Goal: Task Accomplishment & Management: Manage account settings

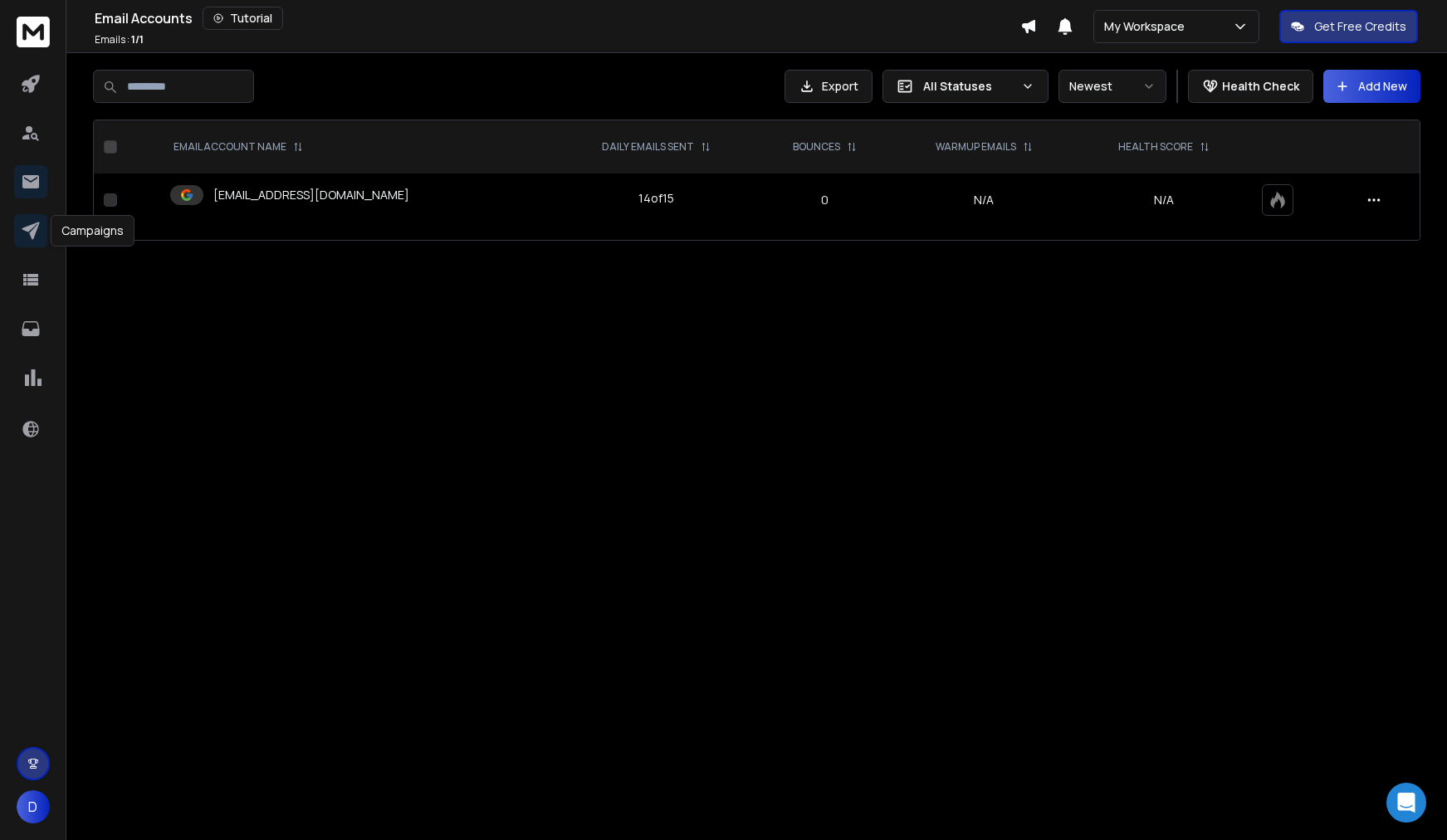
click at [32, 238] on icon at bounding box center [31, 231] width 18 height 18
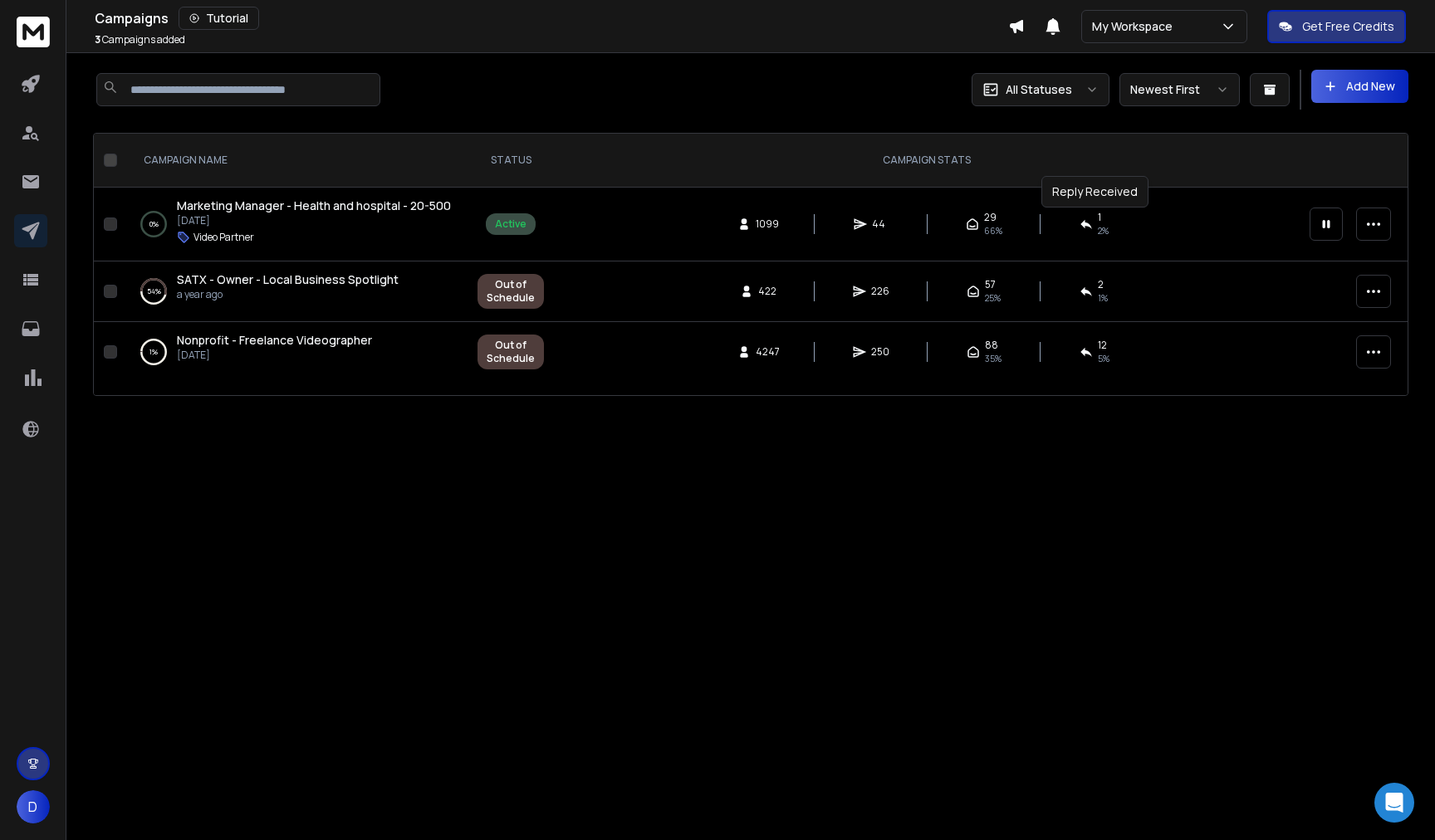
click at [1098, 222] on span "1" at bounding box center [1099, 217] width 3 height 13
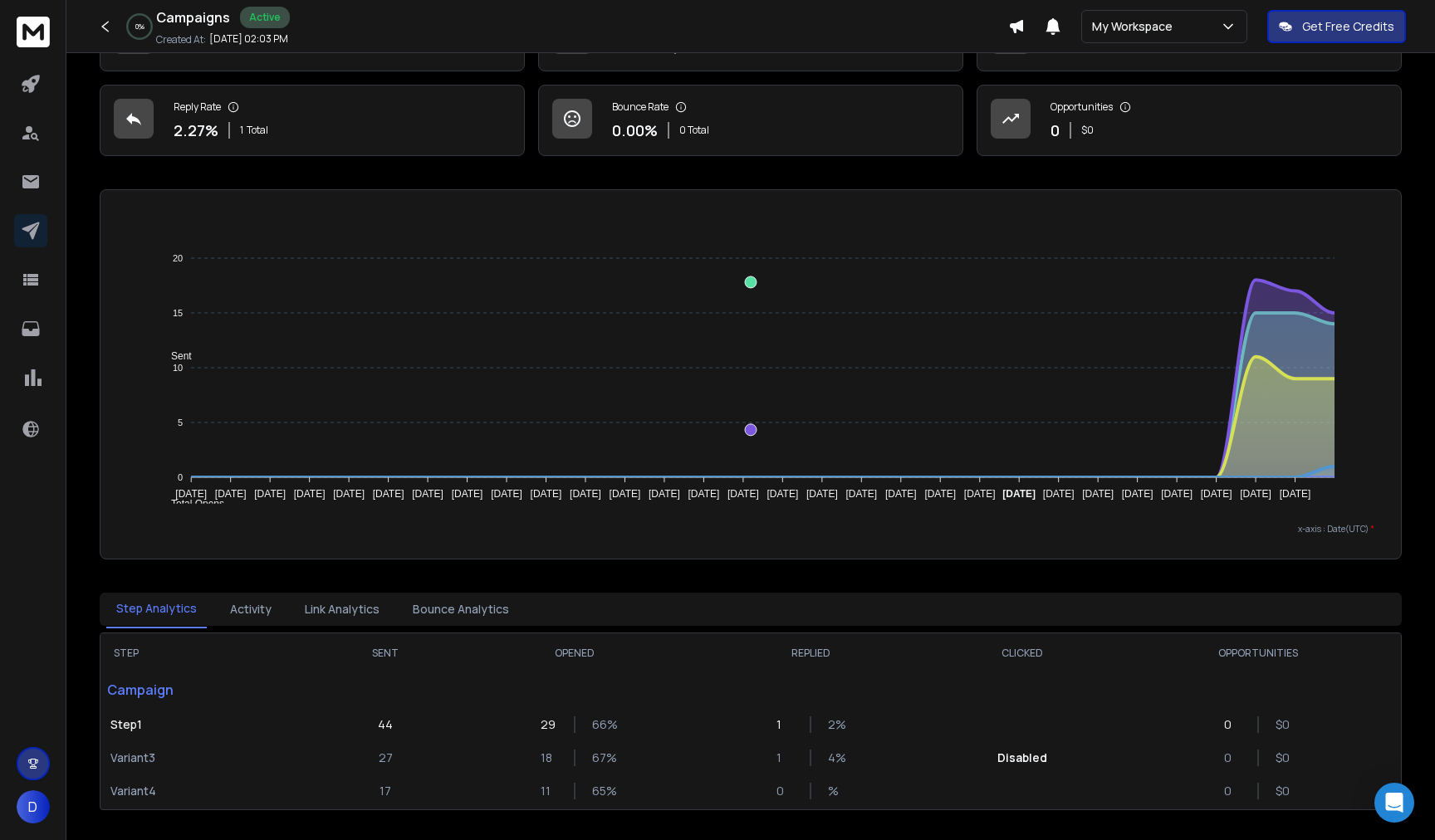
scroll to position [146, 0]
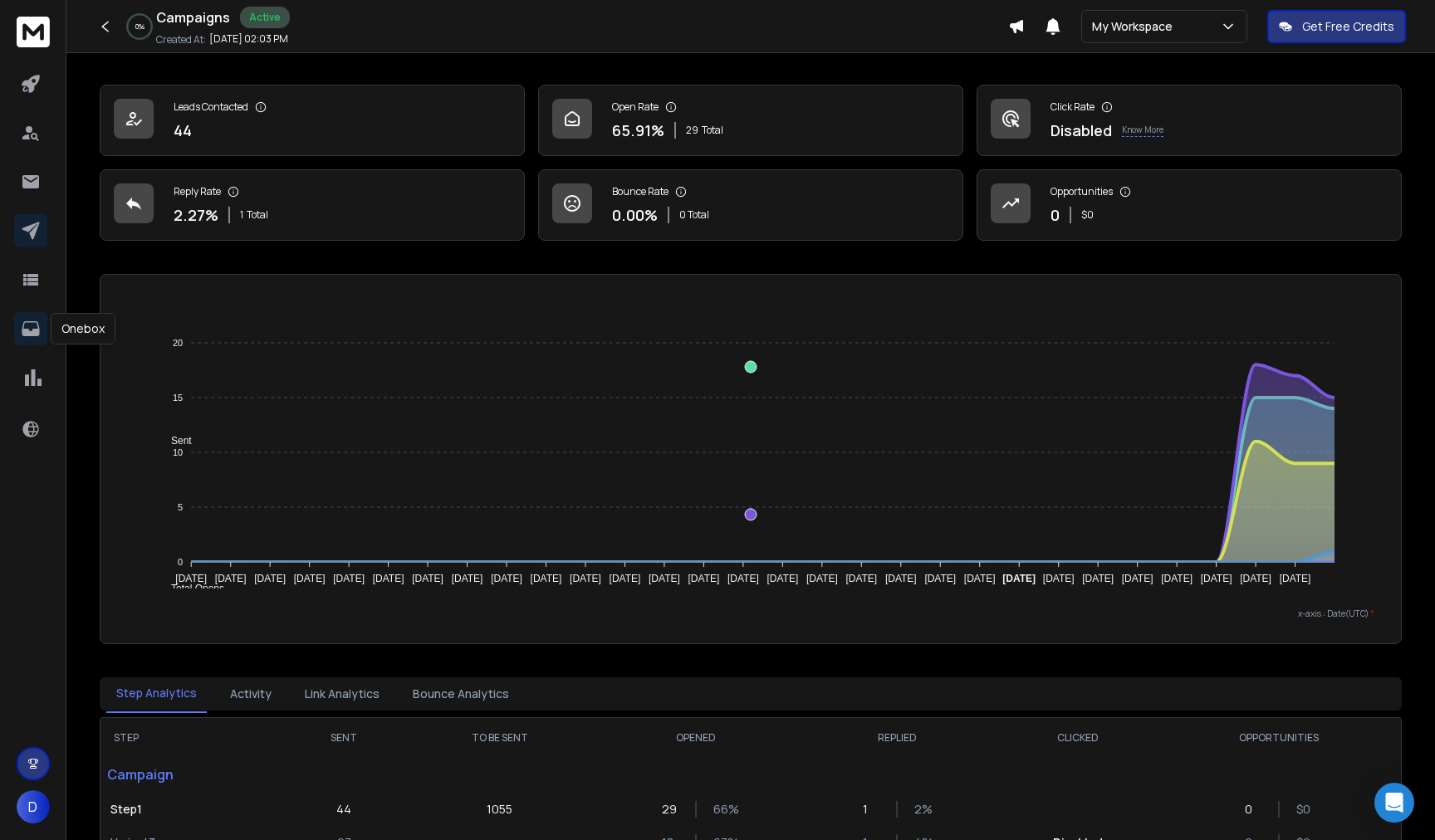
click at [32, 329] on icon at bounding box center [31, 328] width 20 height 20
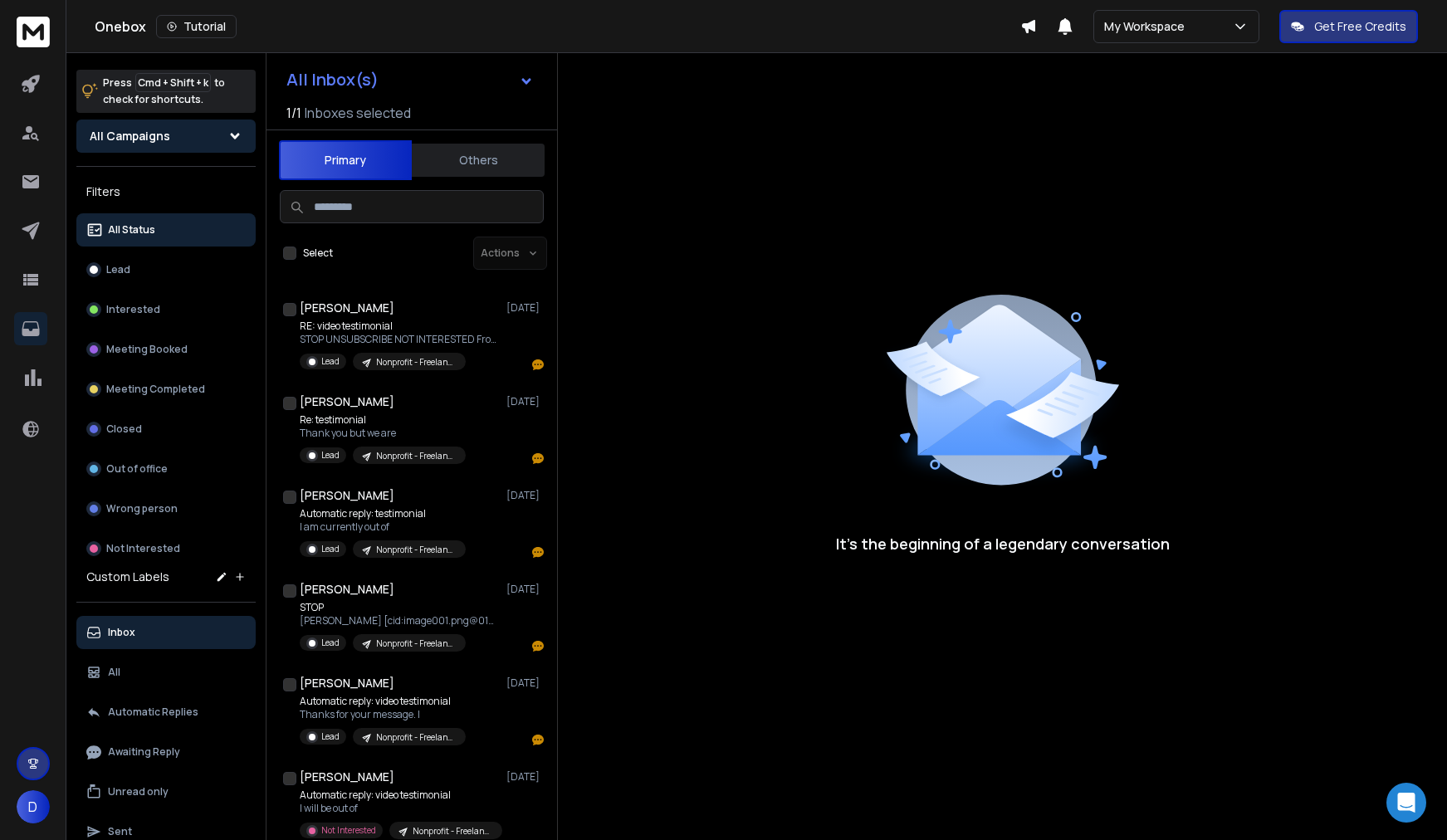
scroll to position [10, 0]
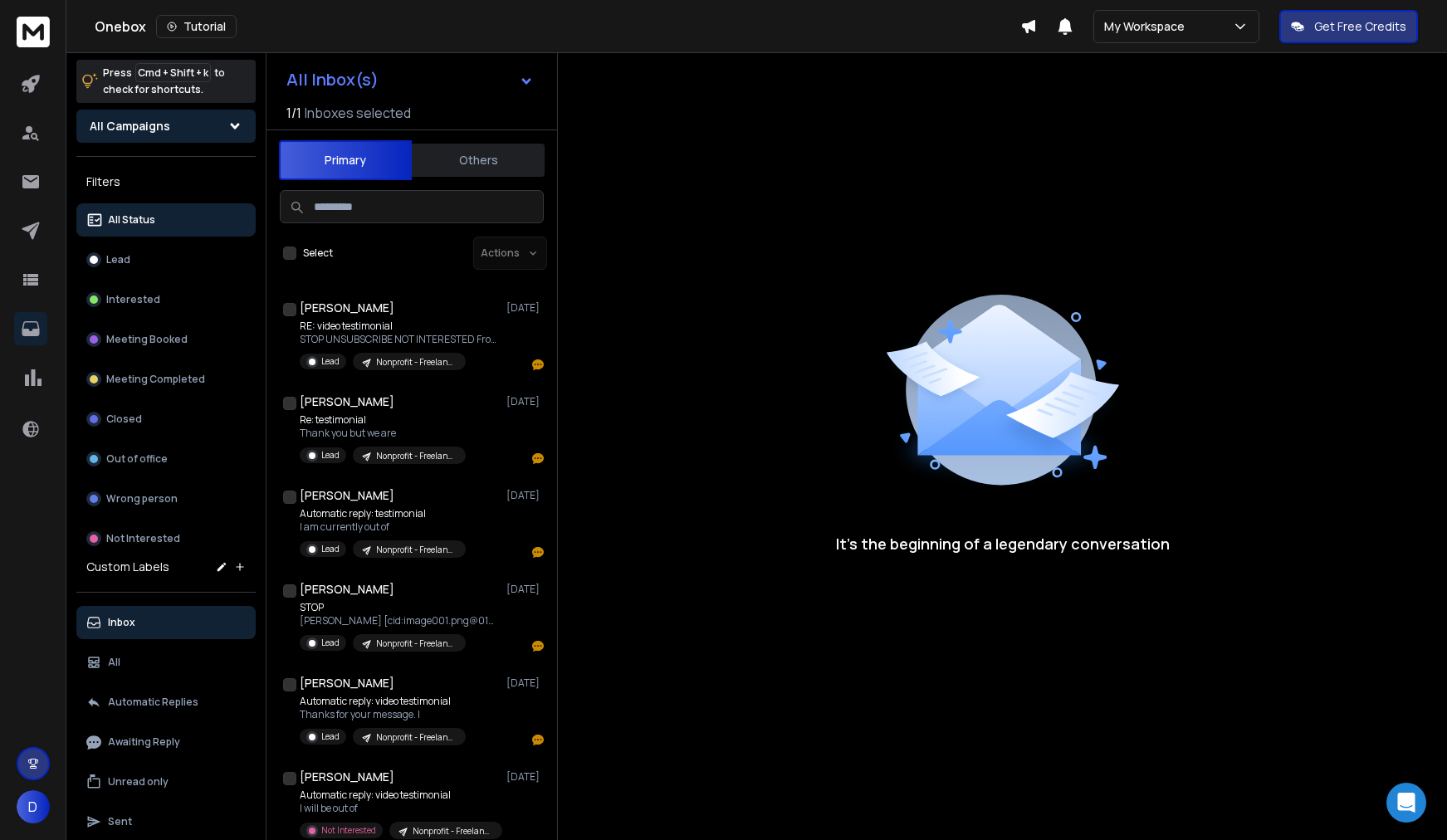
click at [227, 128] on icon at bounding box center [234, 126] width 15 height 15
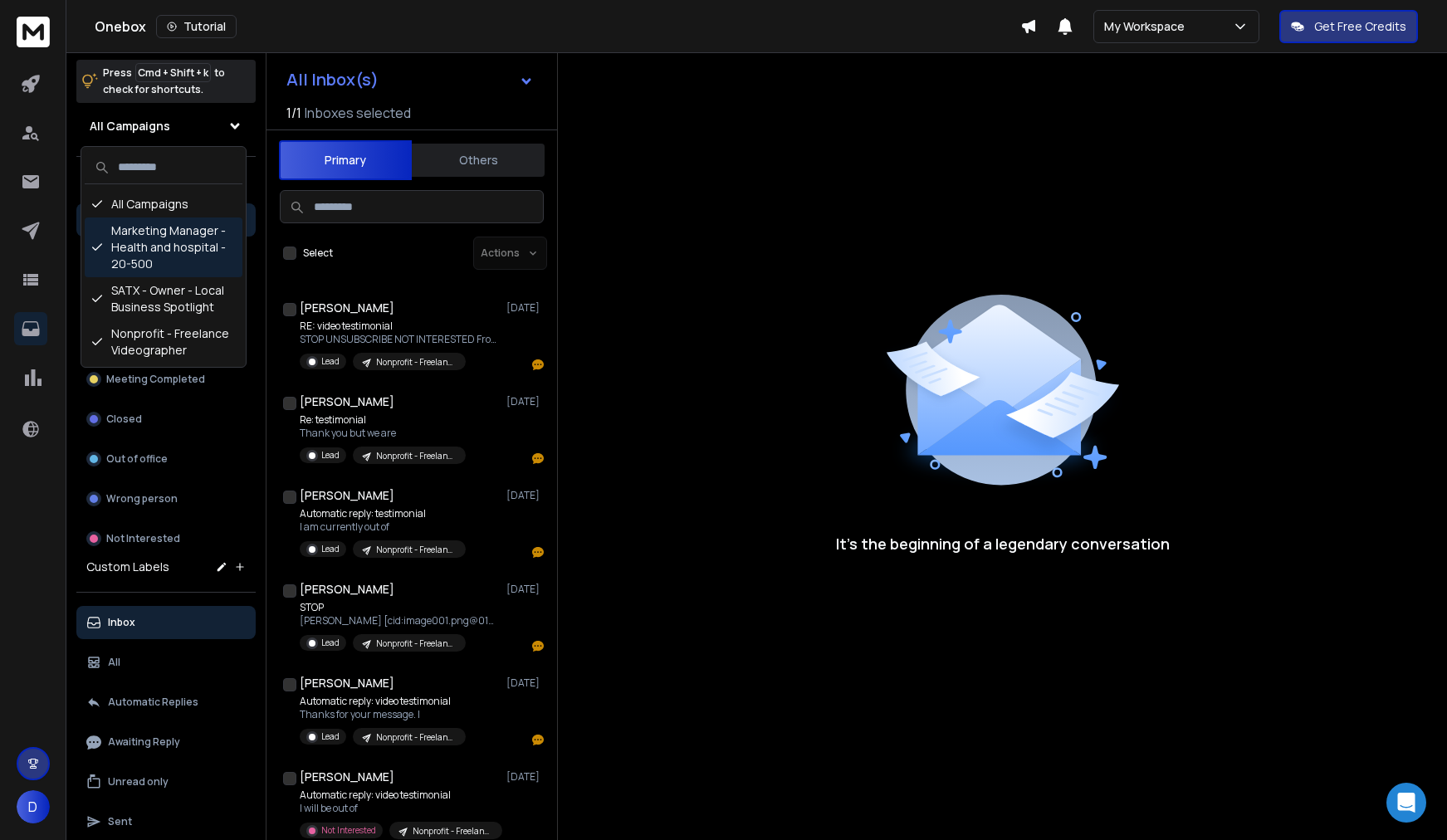
click at [188, 242] on div "Marketing Manager - Health and hospital - 20-500" at bounding box center [163, 247] width 158 height 60
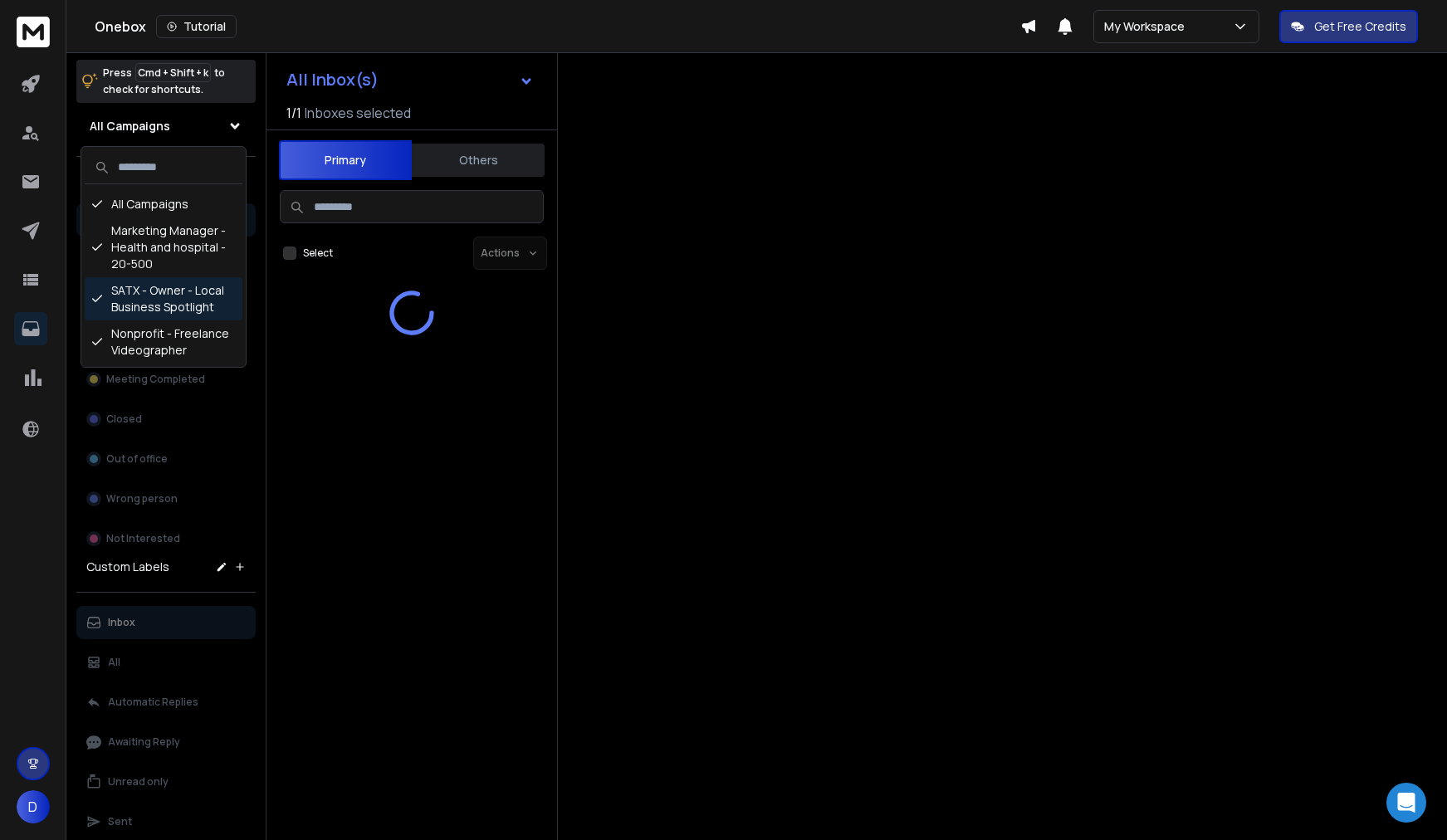
click at [176, 304] on div "SATX - Owner - Local Business Spotlight" at bounding box center [163, 300] width 158 height 44
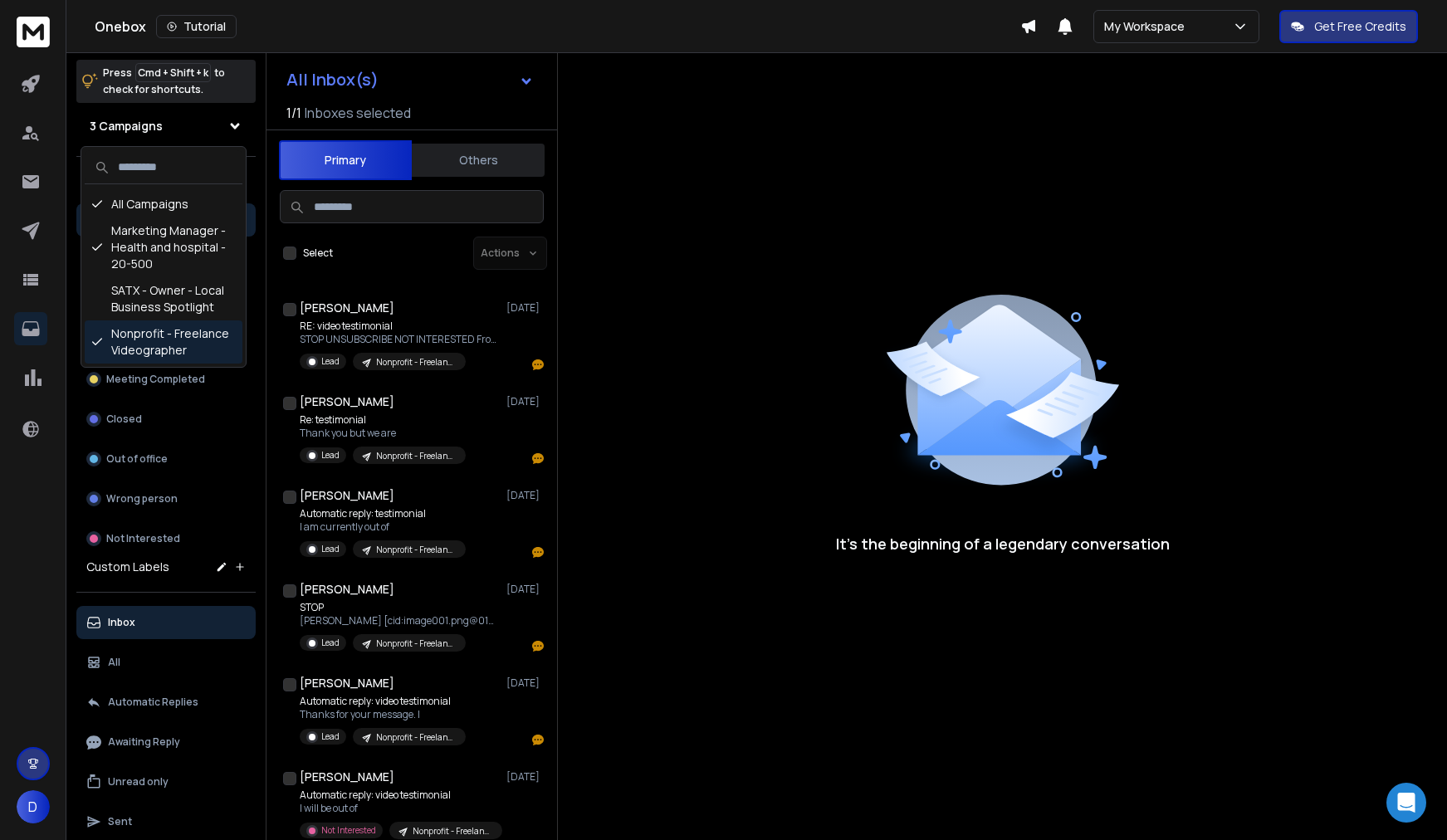
click at [167, 348] on div "Nonprofit - Freelance Videographer" at bounding box center [163, 342] width 158 height 44
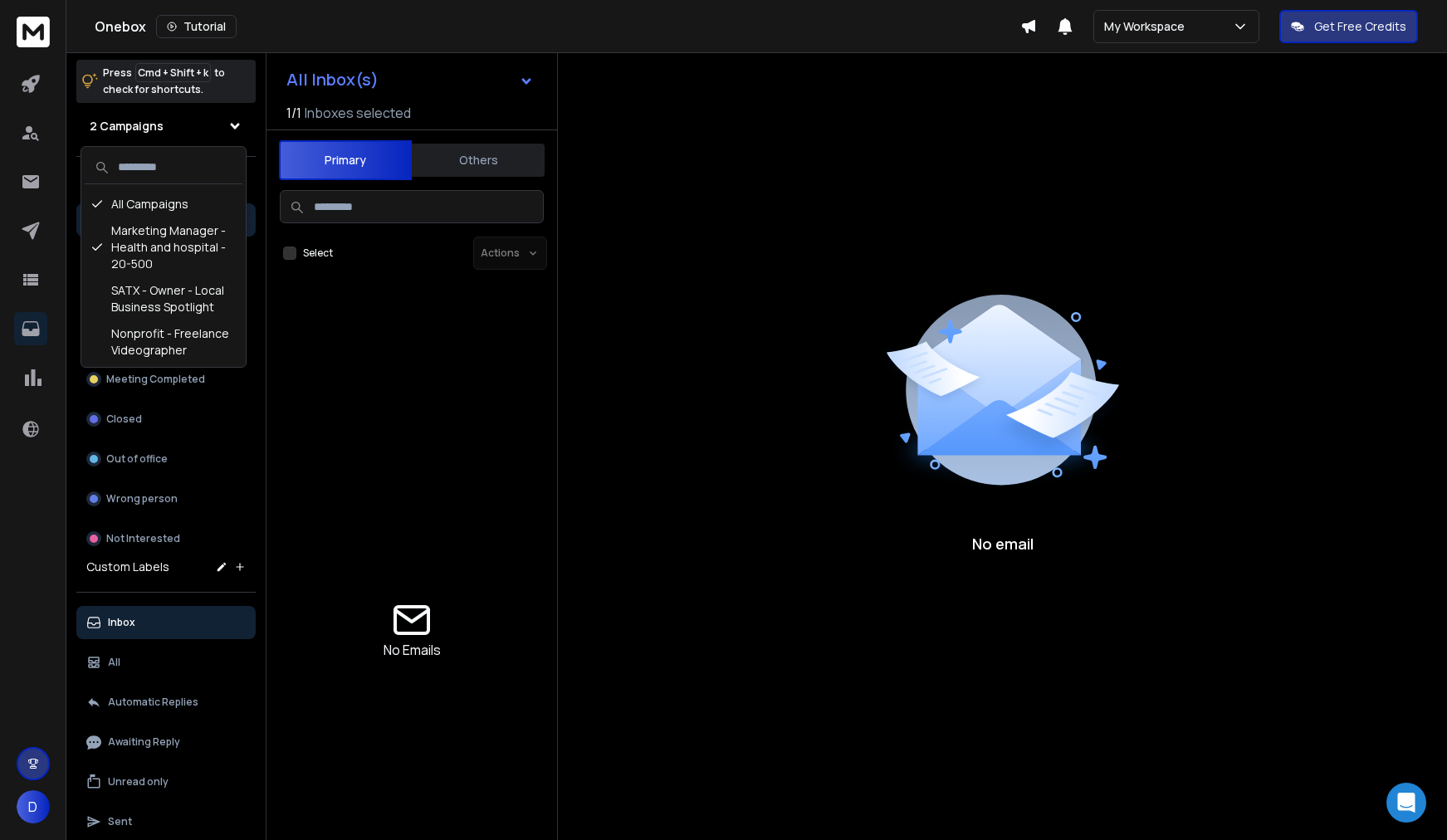
click at [667, 329] on div "No email" at bounding box center [1003, 411] width 890 height 714
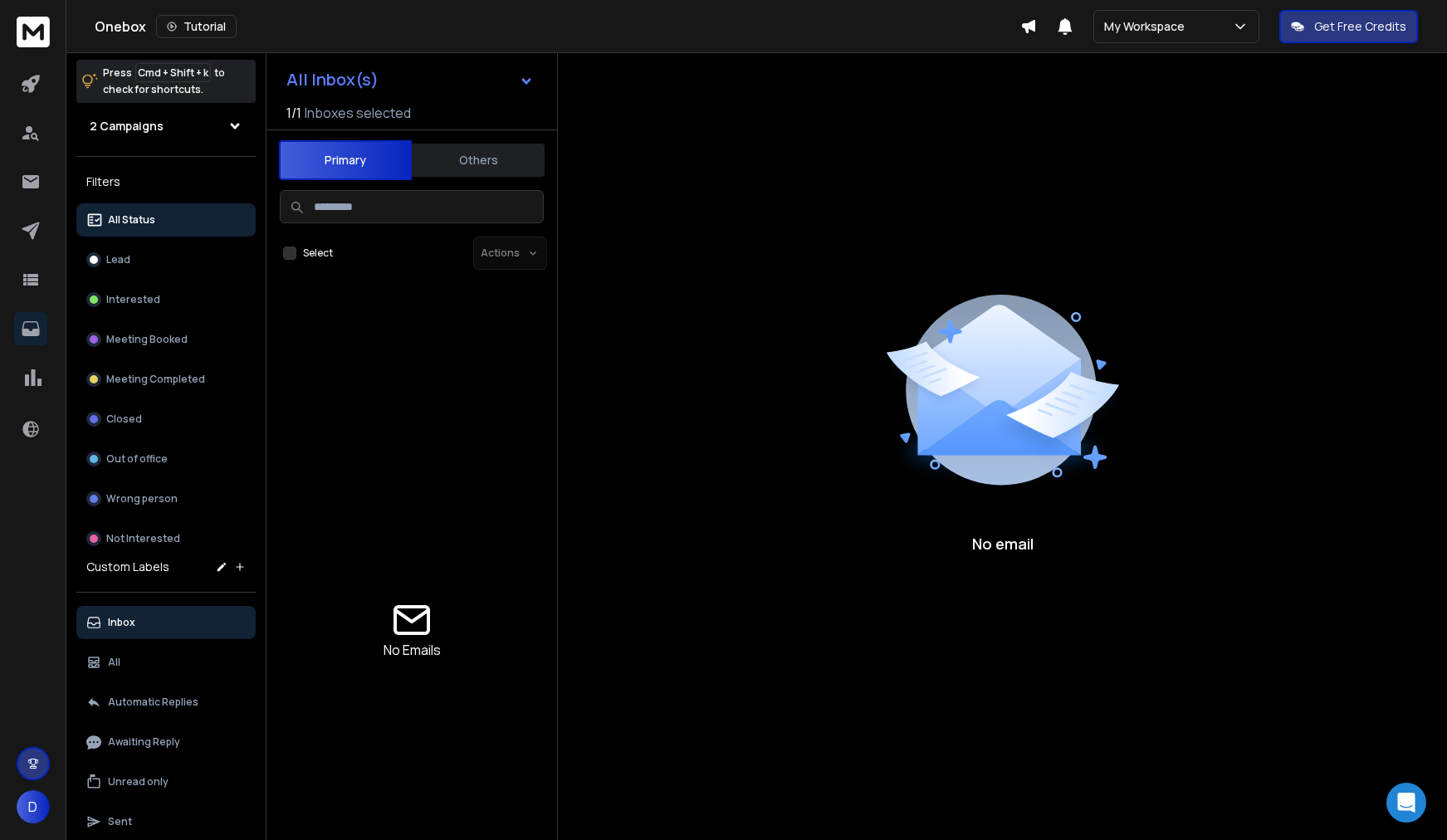
click at [473, 162] on button "Others" at bounding box center [478, 160] width 133 height 37
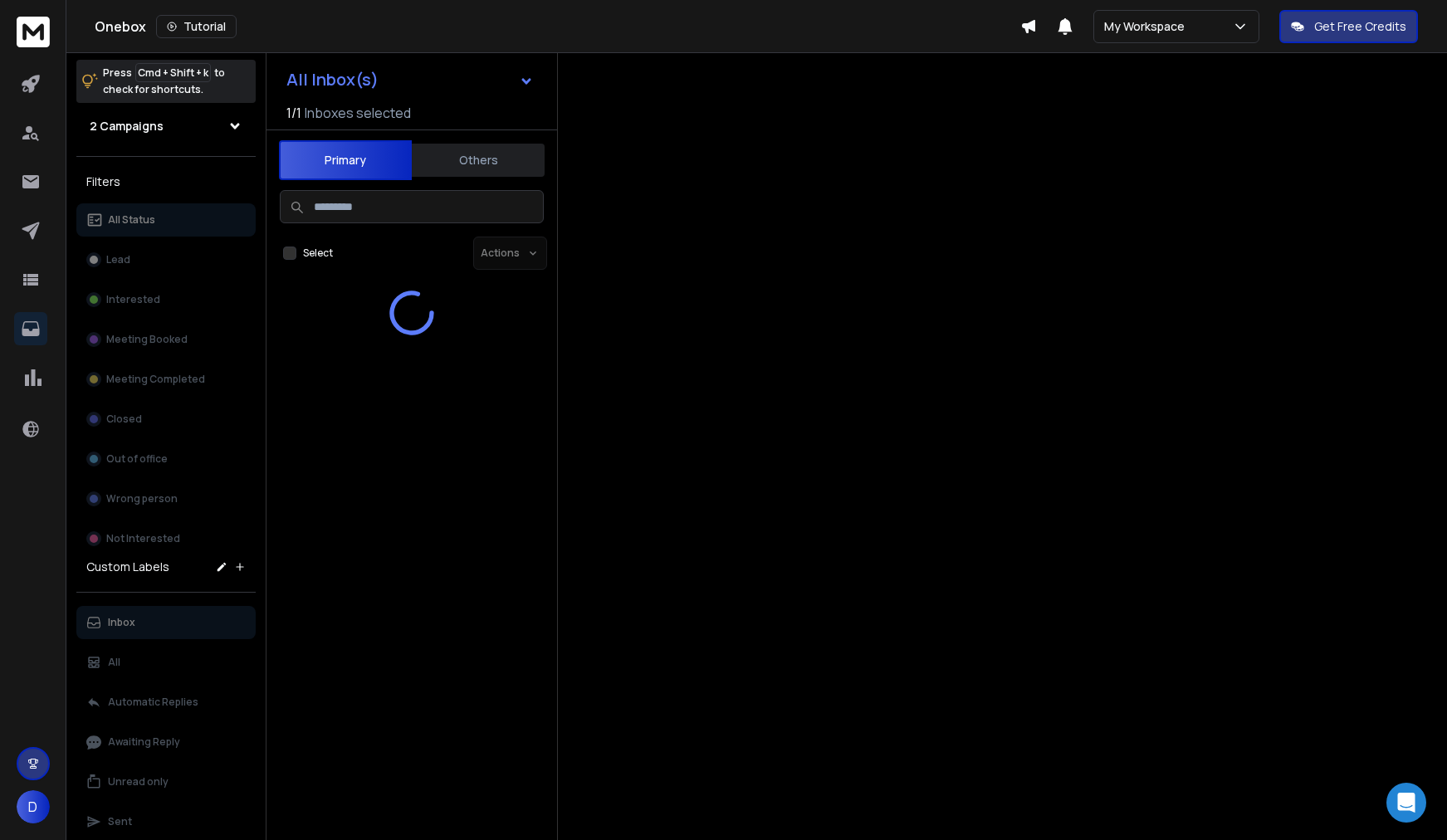
click at [359, 168] on button "Primary" at bounding box center [345, 160] width 133 height 40
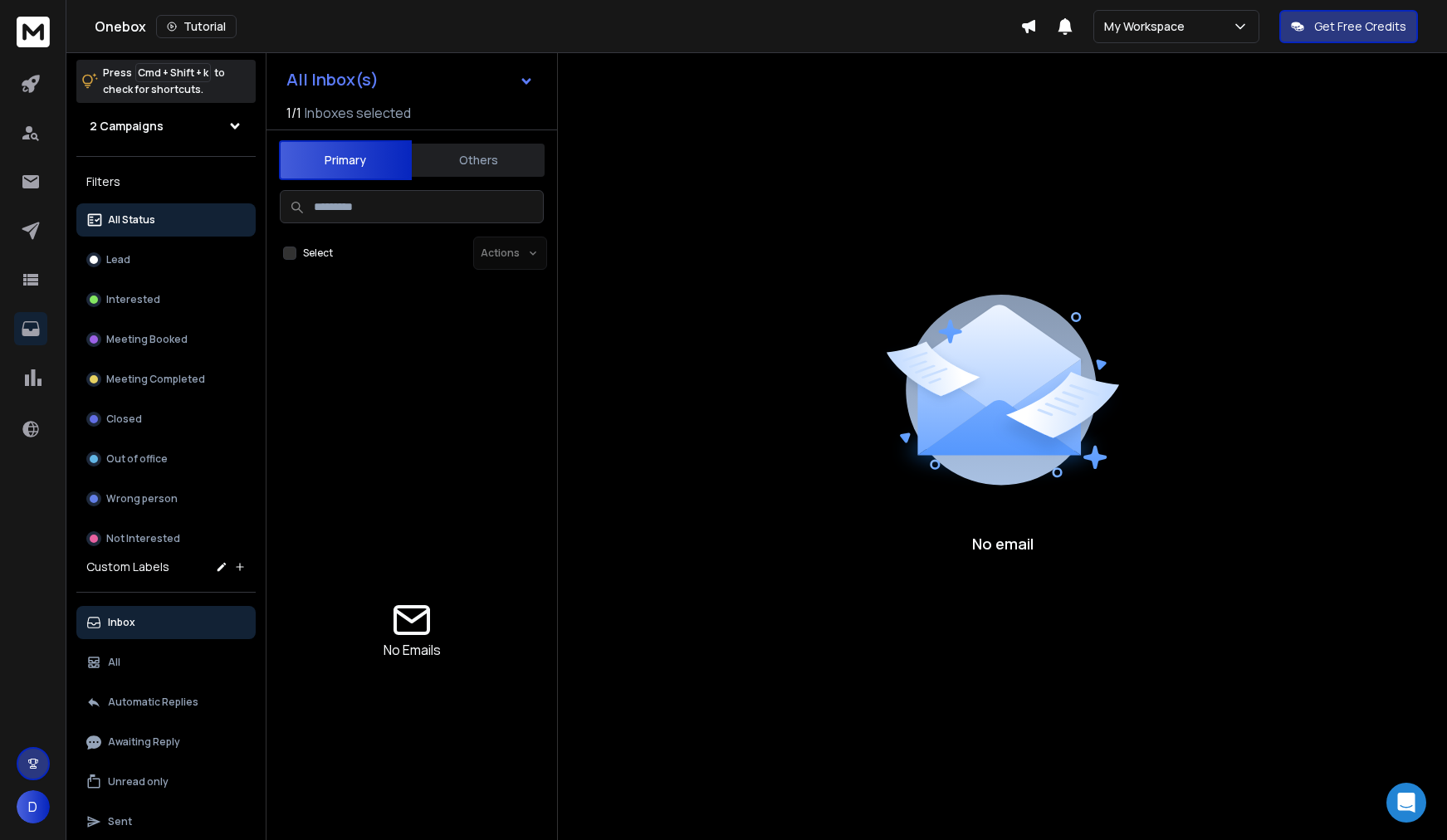
click at [467, 161] on button "Others" at bounding box center [478, 160] width 133 height 37
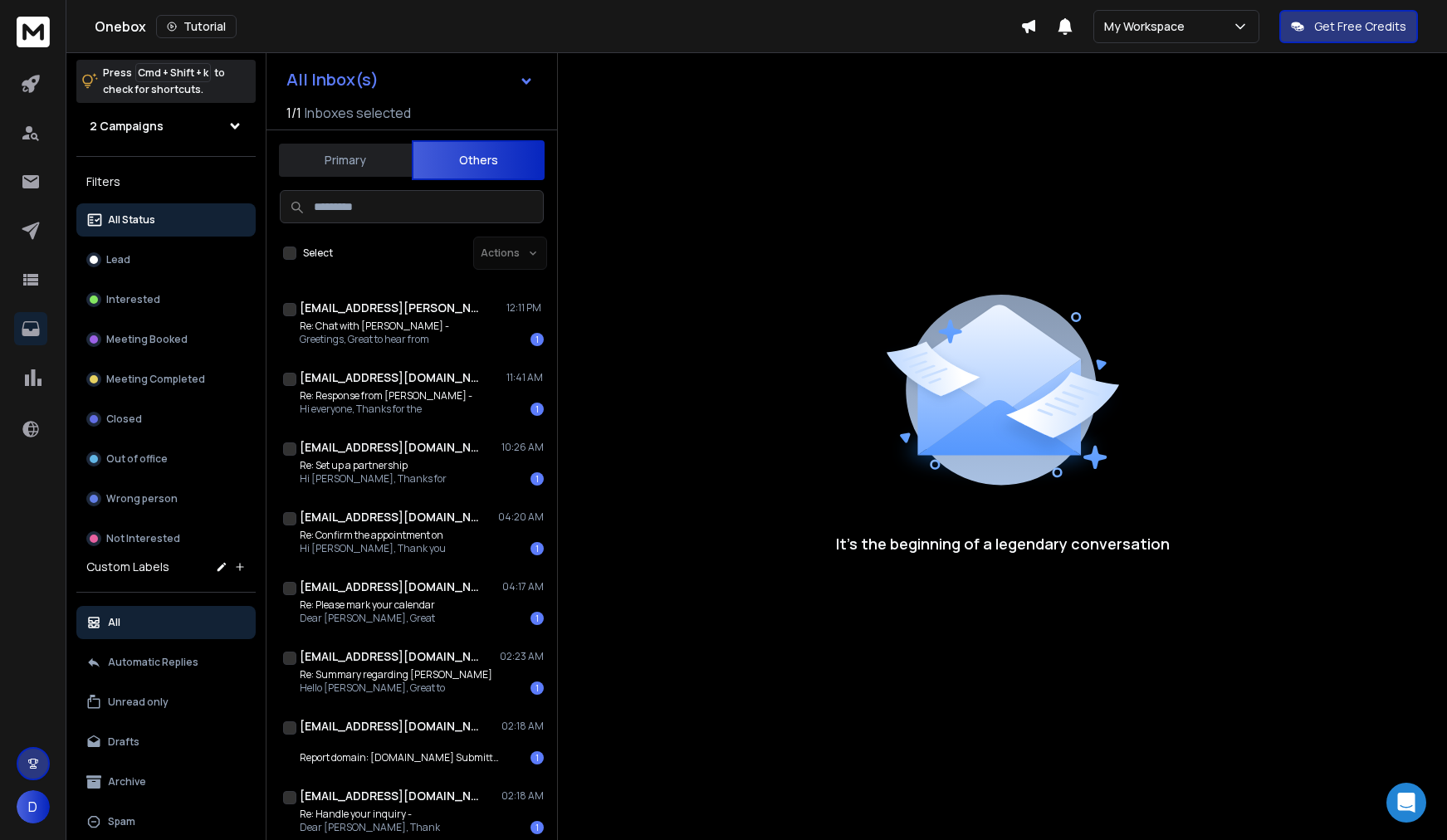
scroll to position [11, 0]
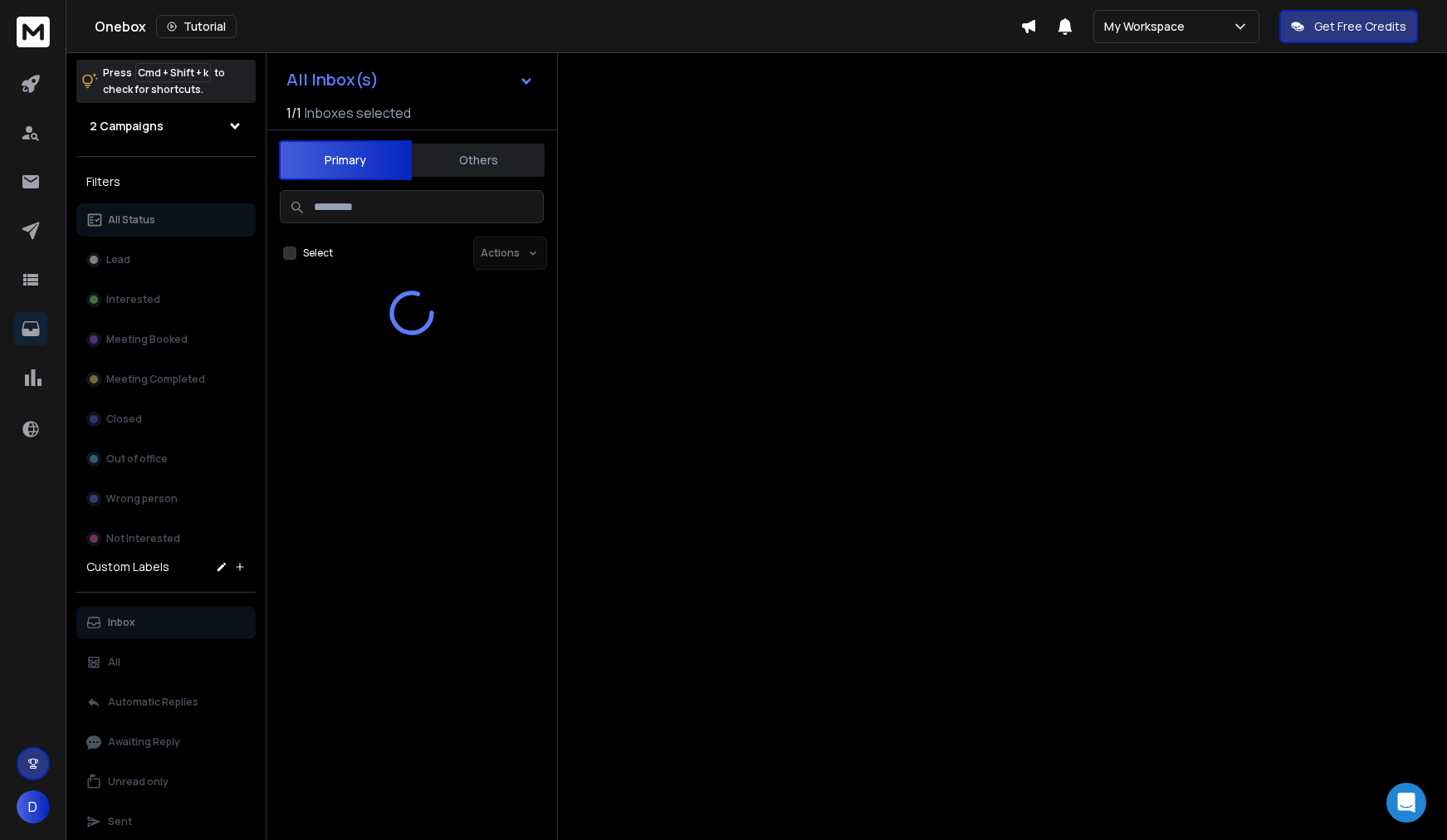
click at [356, 168] on button "Primary" at bounding box center [345, 160] width 133 height 40
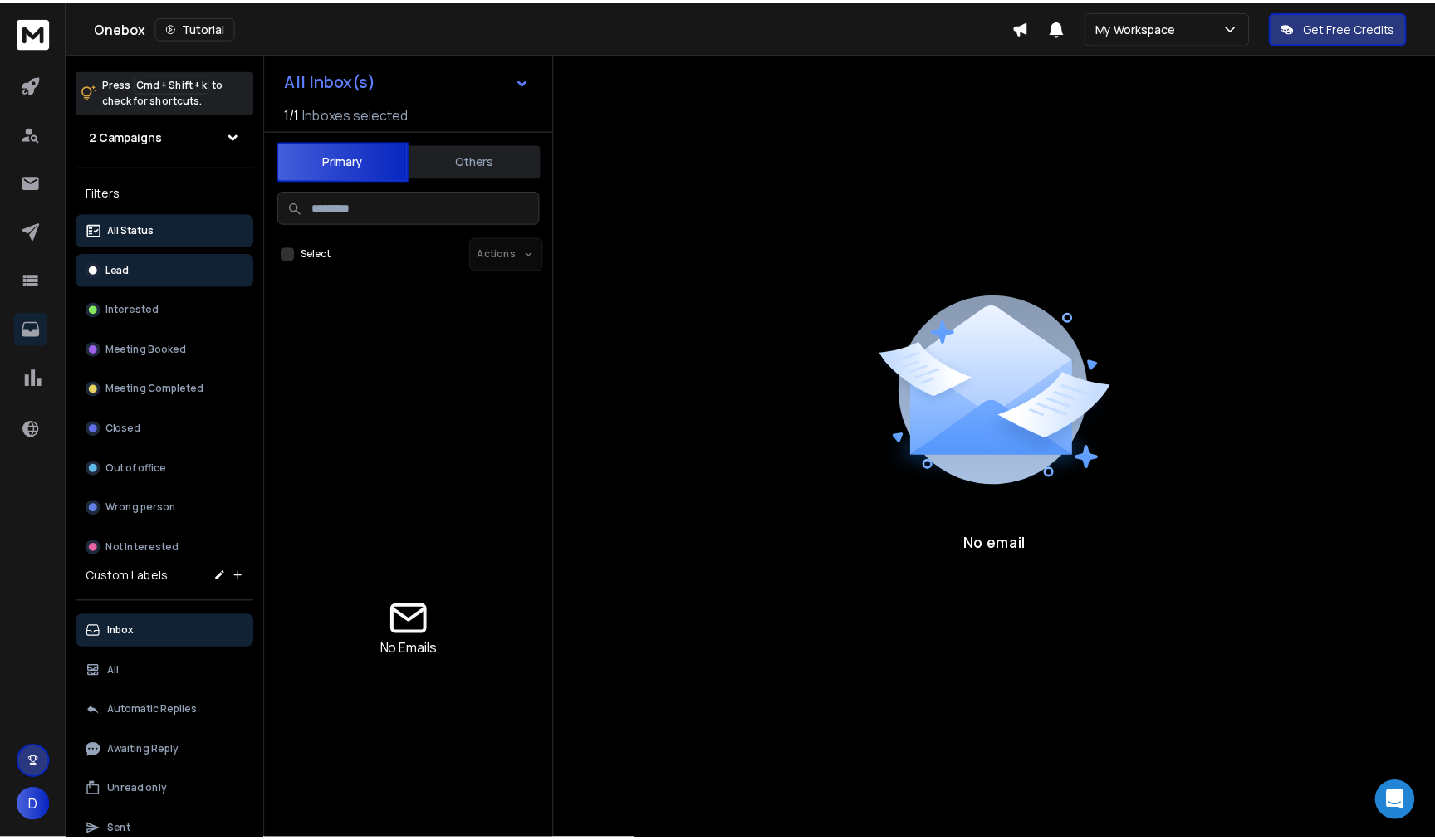
scroll to position [9, 0]
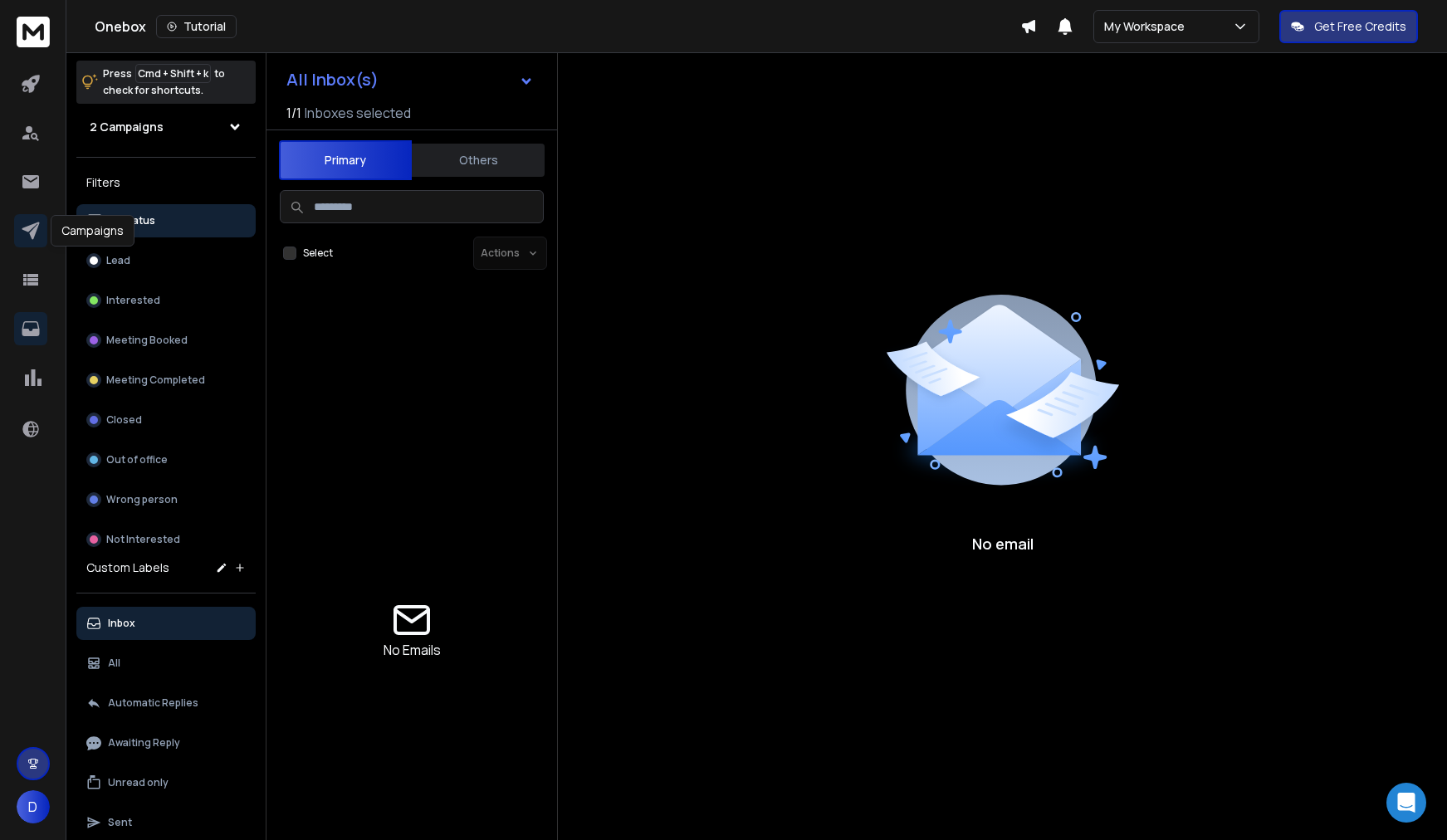
click at [39, 223] on icon at bounding box center [31, 231] width 18 height 18
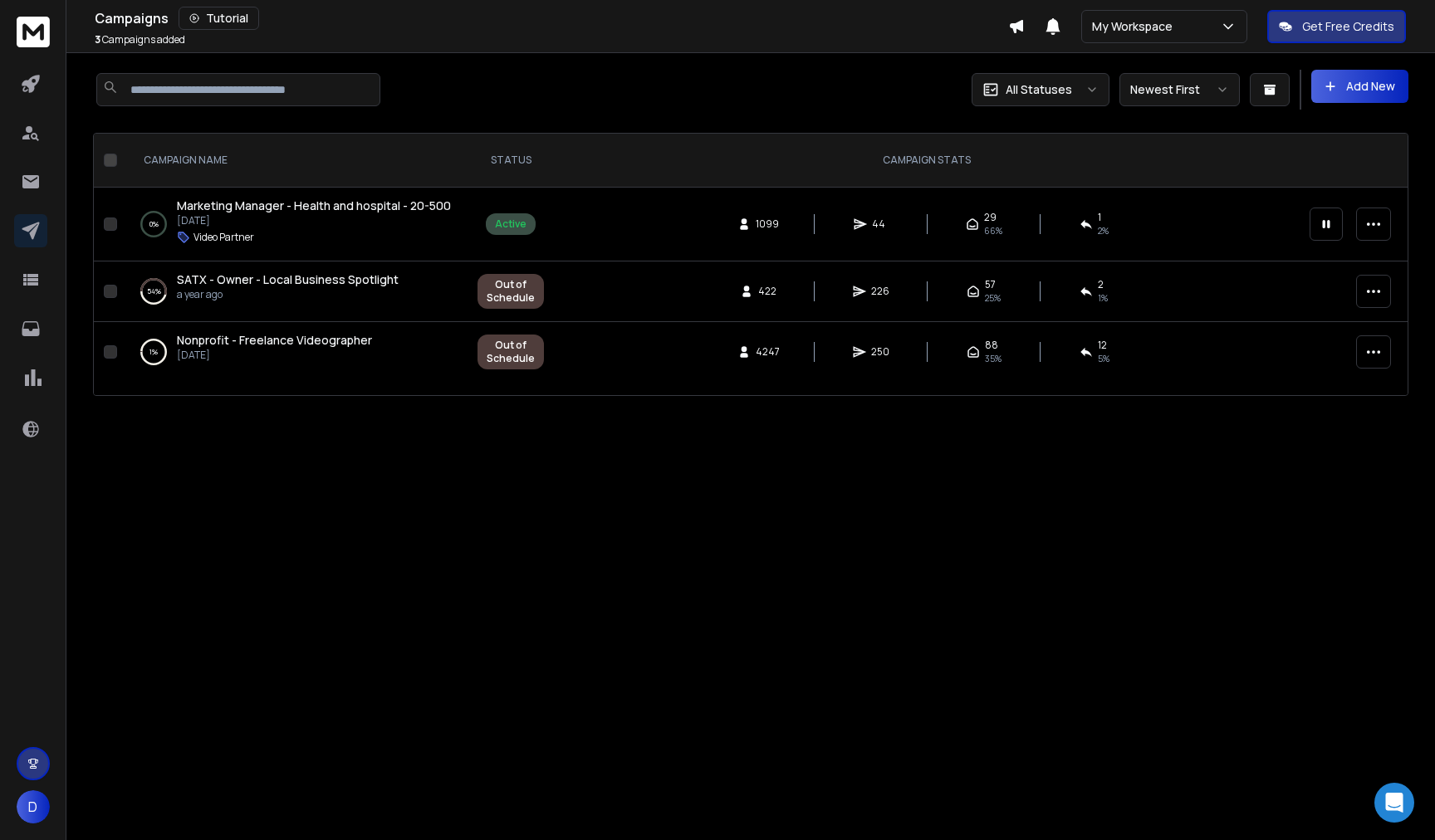
click at [606, 224] on div "1099 44 29 66 % 1 2 %" at bounding box center [926, 224] width 726 height 27
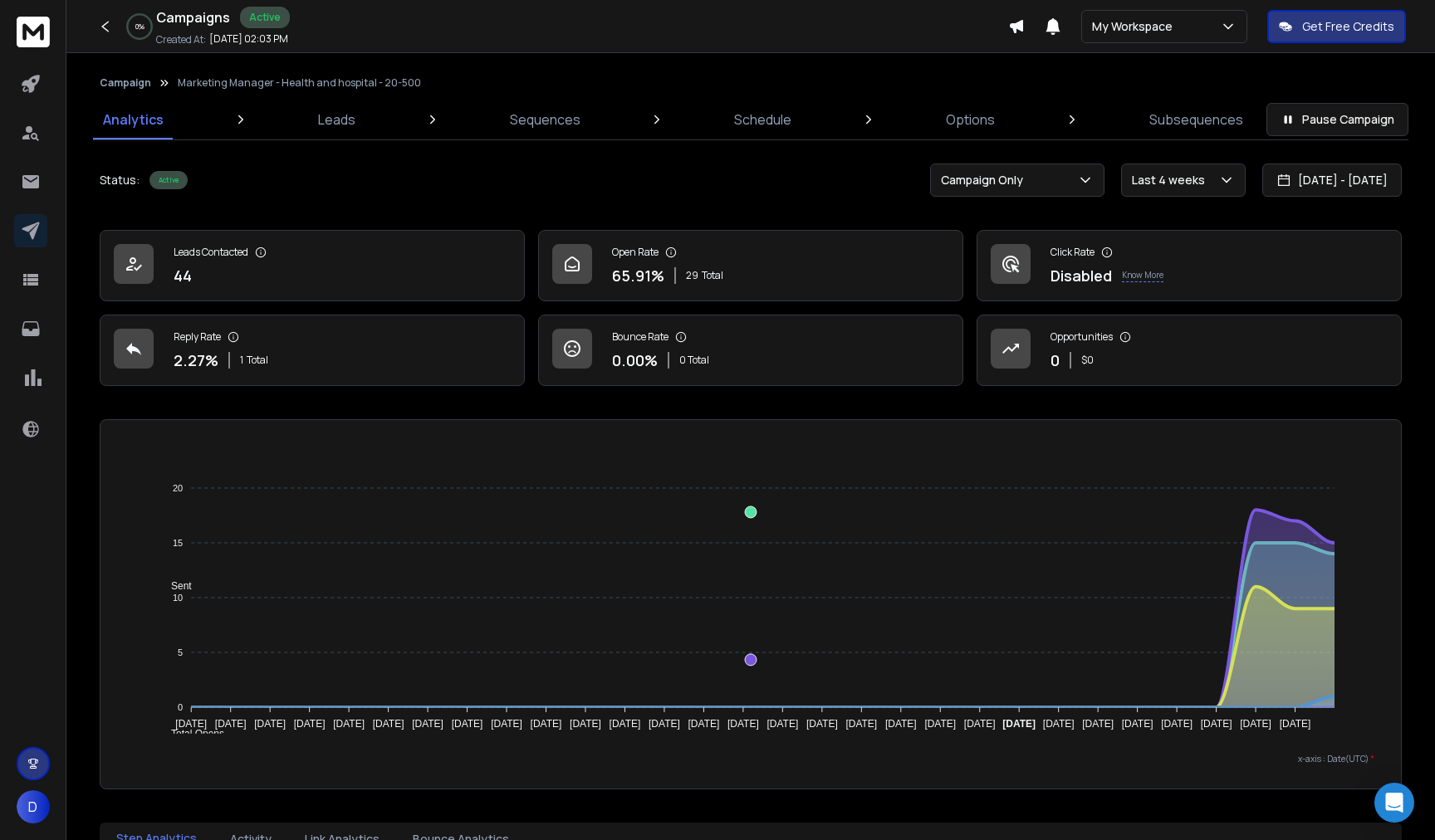
scroll to position [230, 0]
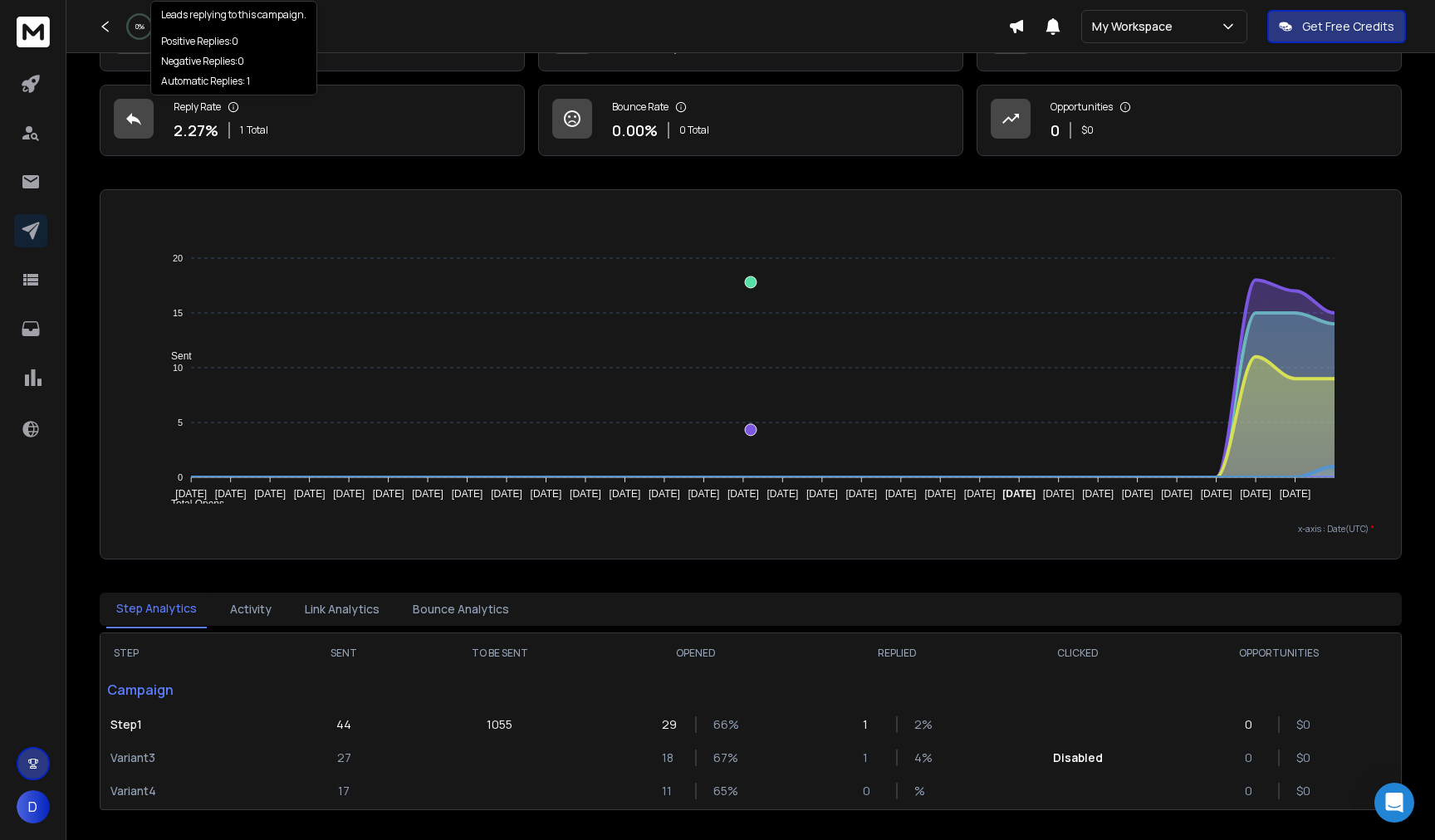
click at [236, 107] on icon at bounding box center [233, 107] width 12 height 12
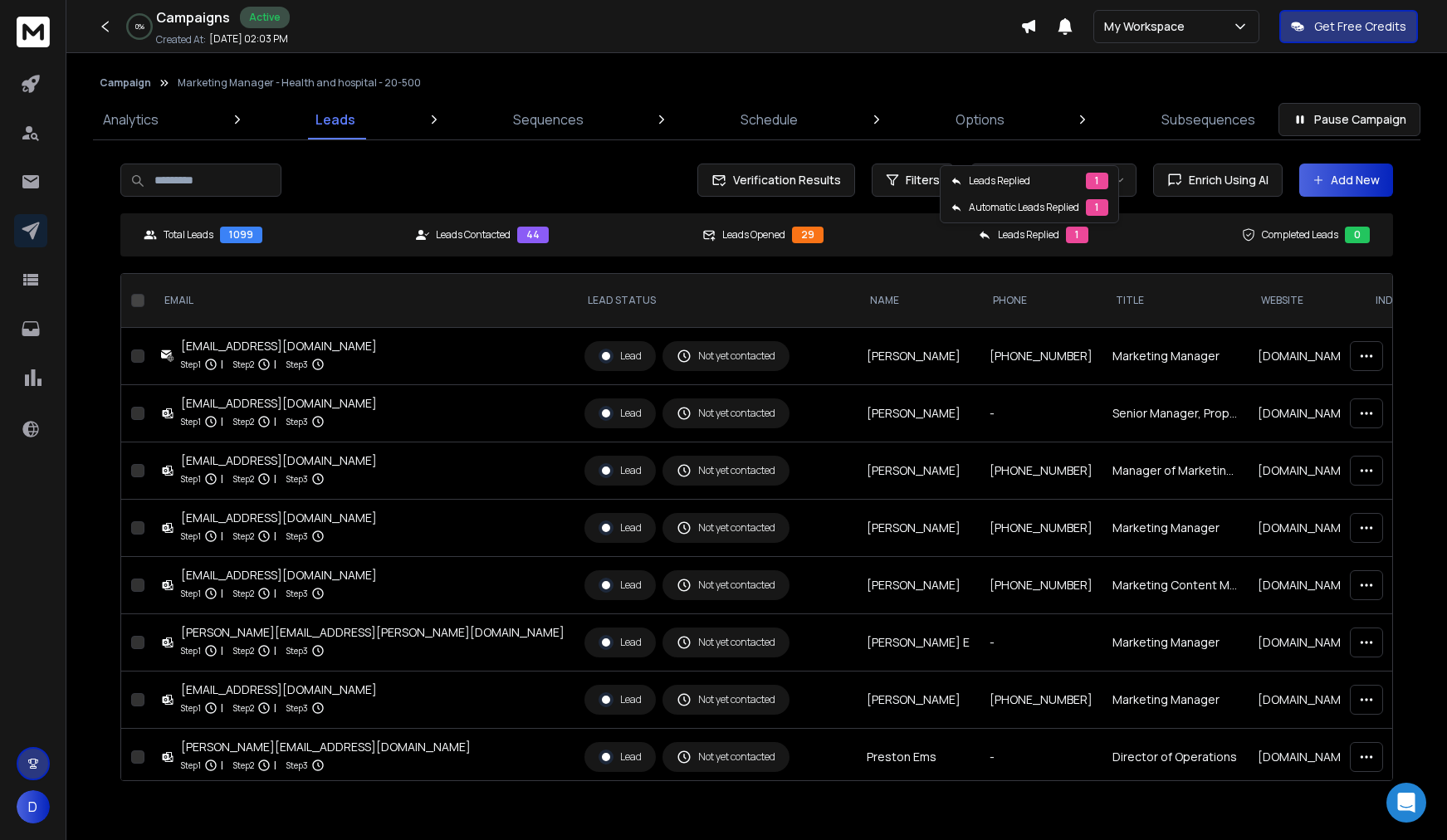
click at [1030, 235] on p "Leads Replied" at bounding box center [1028, 234] width 61 height 13
click at [36, 313] on link at bounding box center [30, 328] width 33 height 33
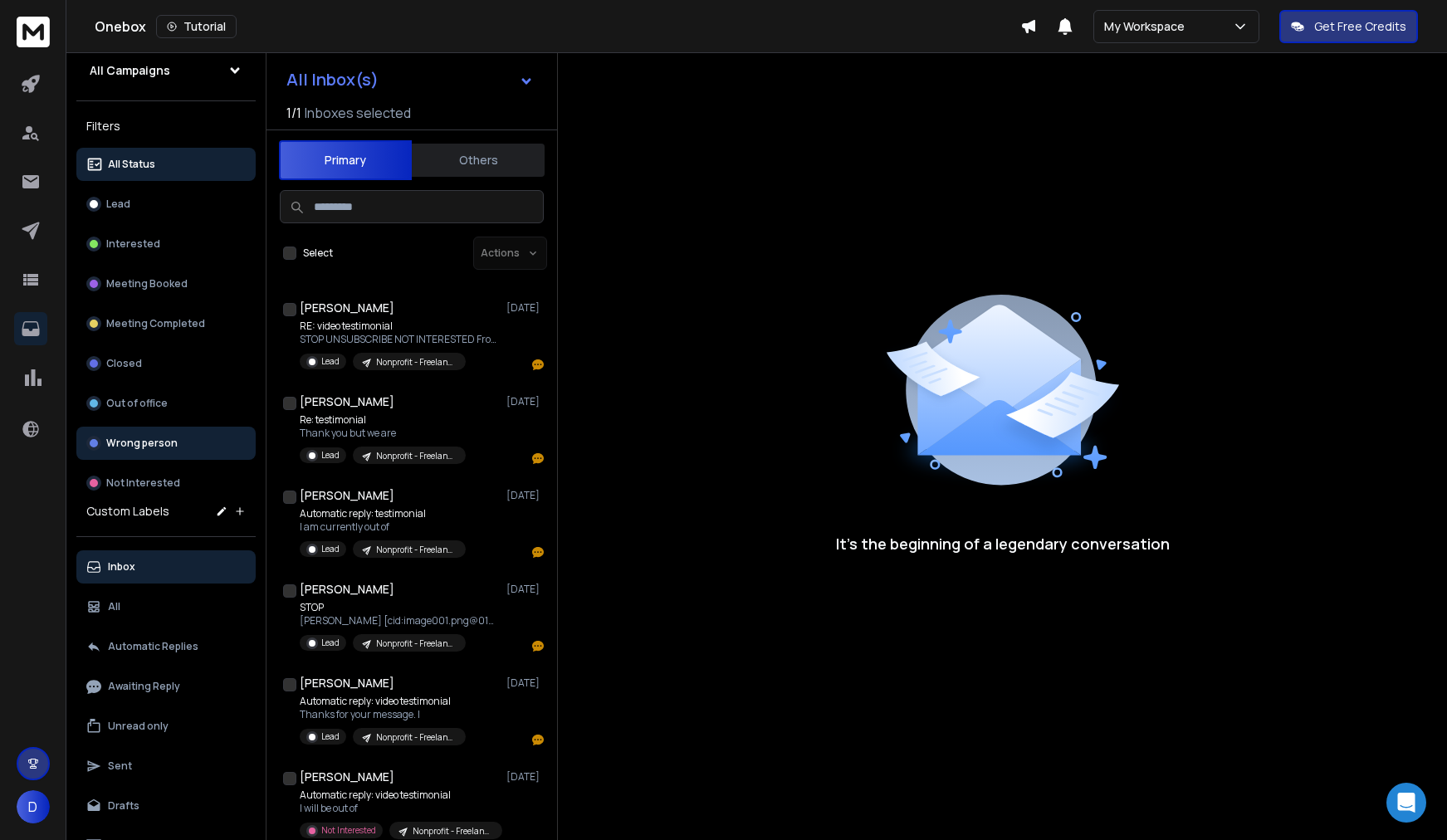
scroll to position [114, 0]
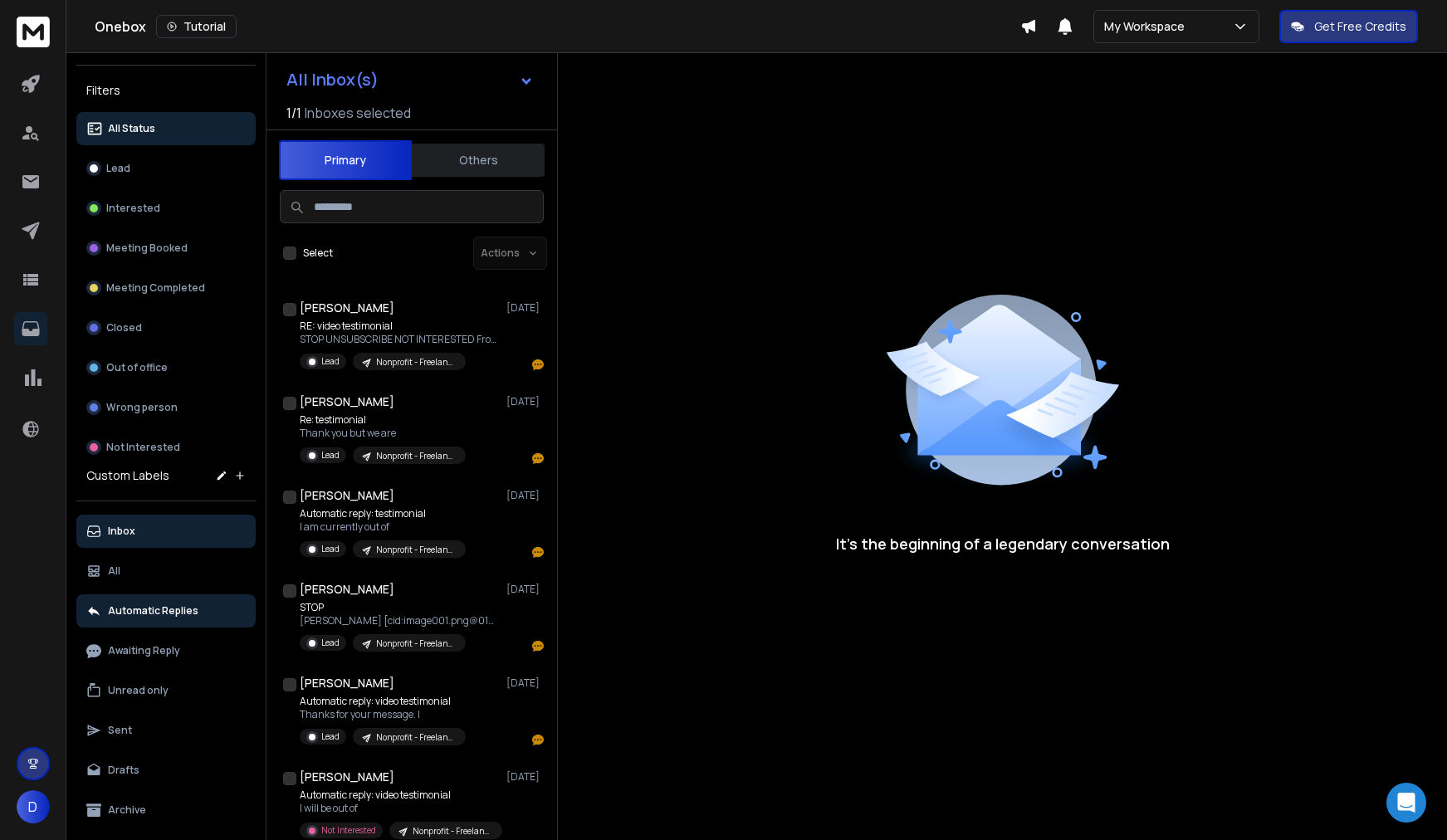
click at [181, 604] on p "Automatic Replies" at bounding box center [153, 610] width 90 height 13
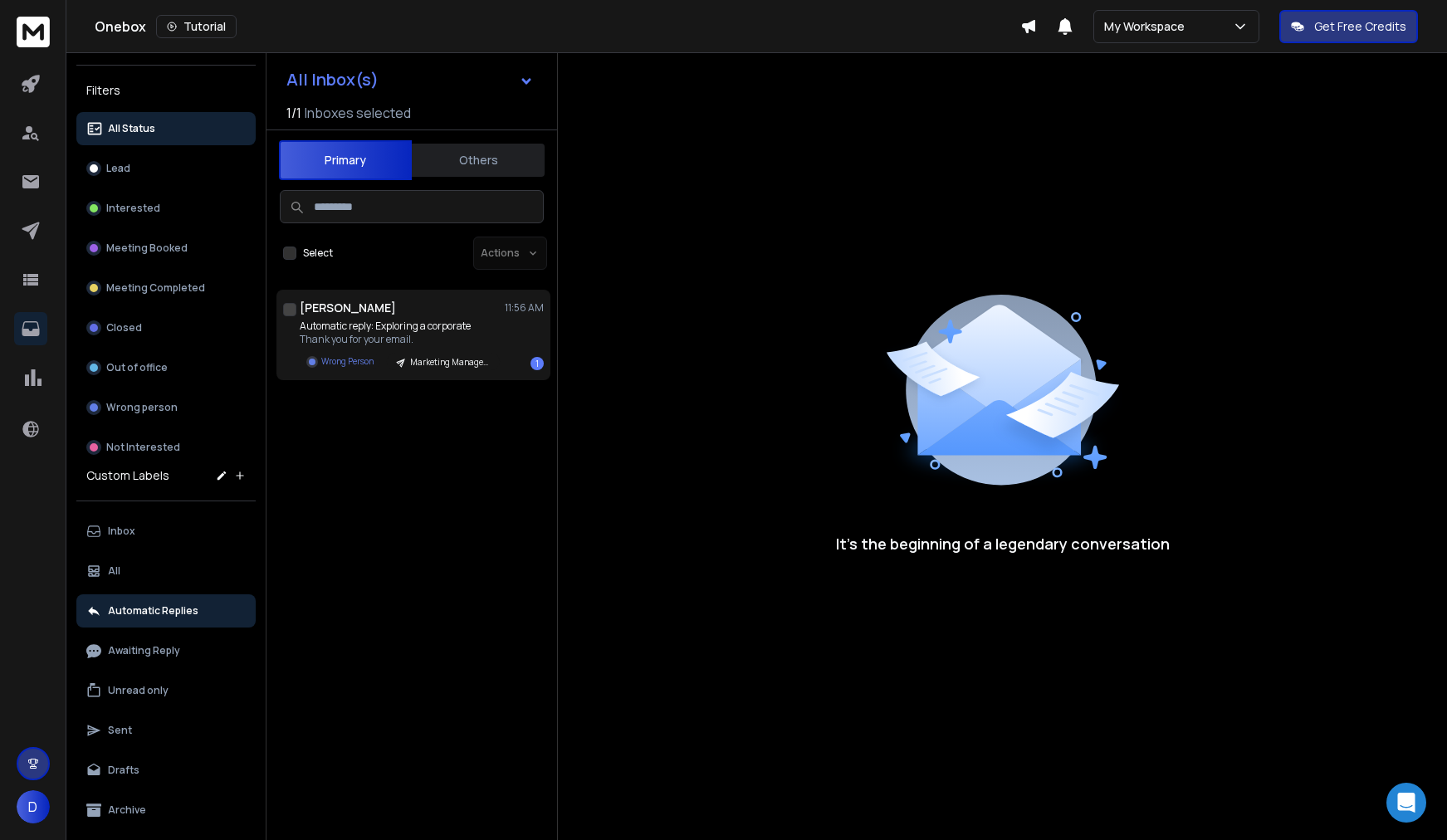
click at [408, 319] on p "Automatic reply: Exploring a corporate" at bounding box center [399, 325] width 199 height 13
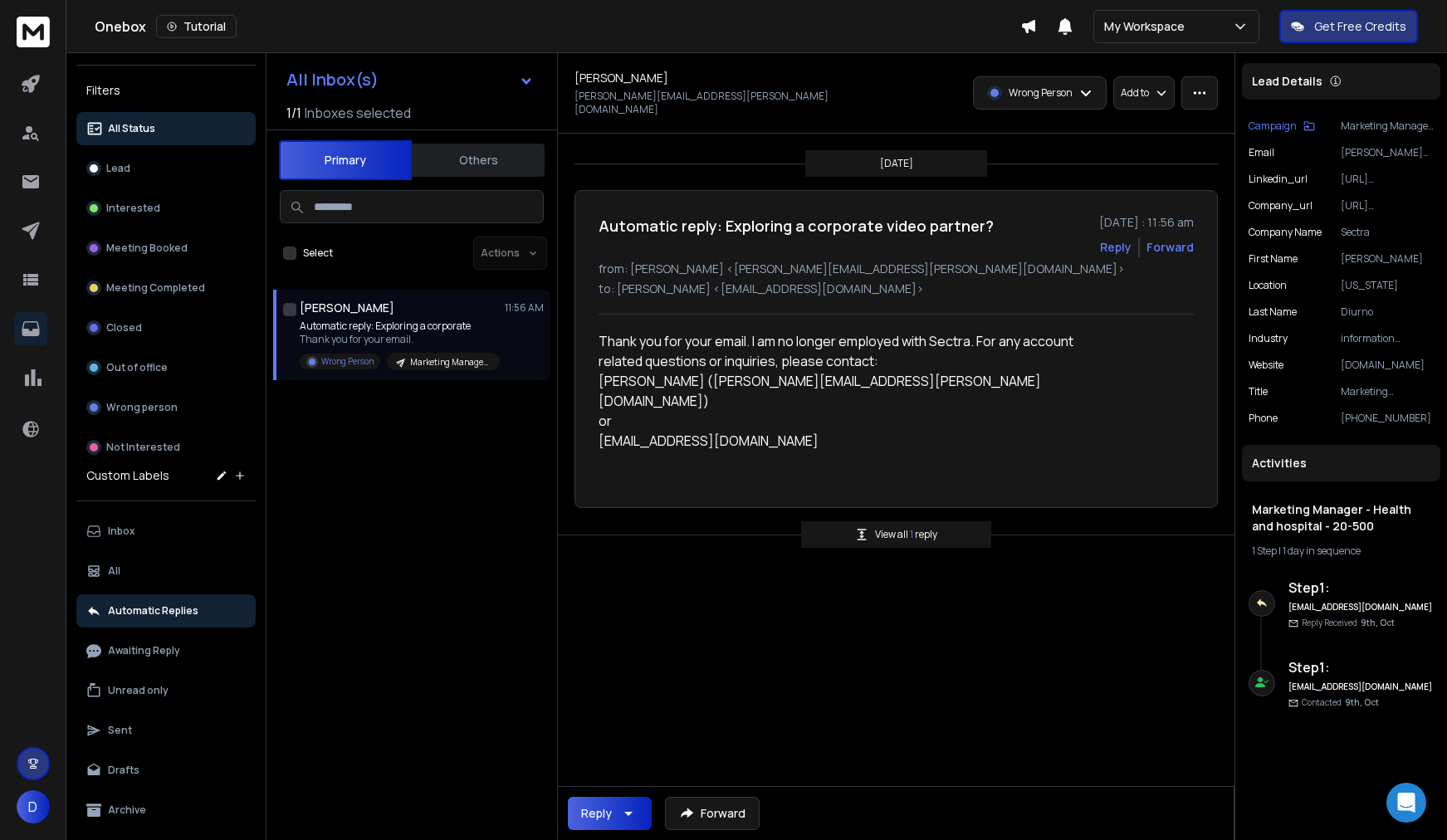
click at [642, 816] on button "Reply" at bounding box center [610, 813] width 84 height 33
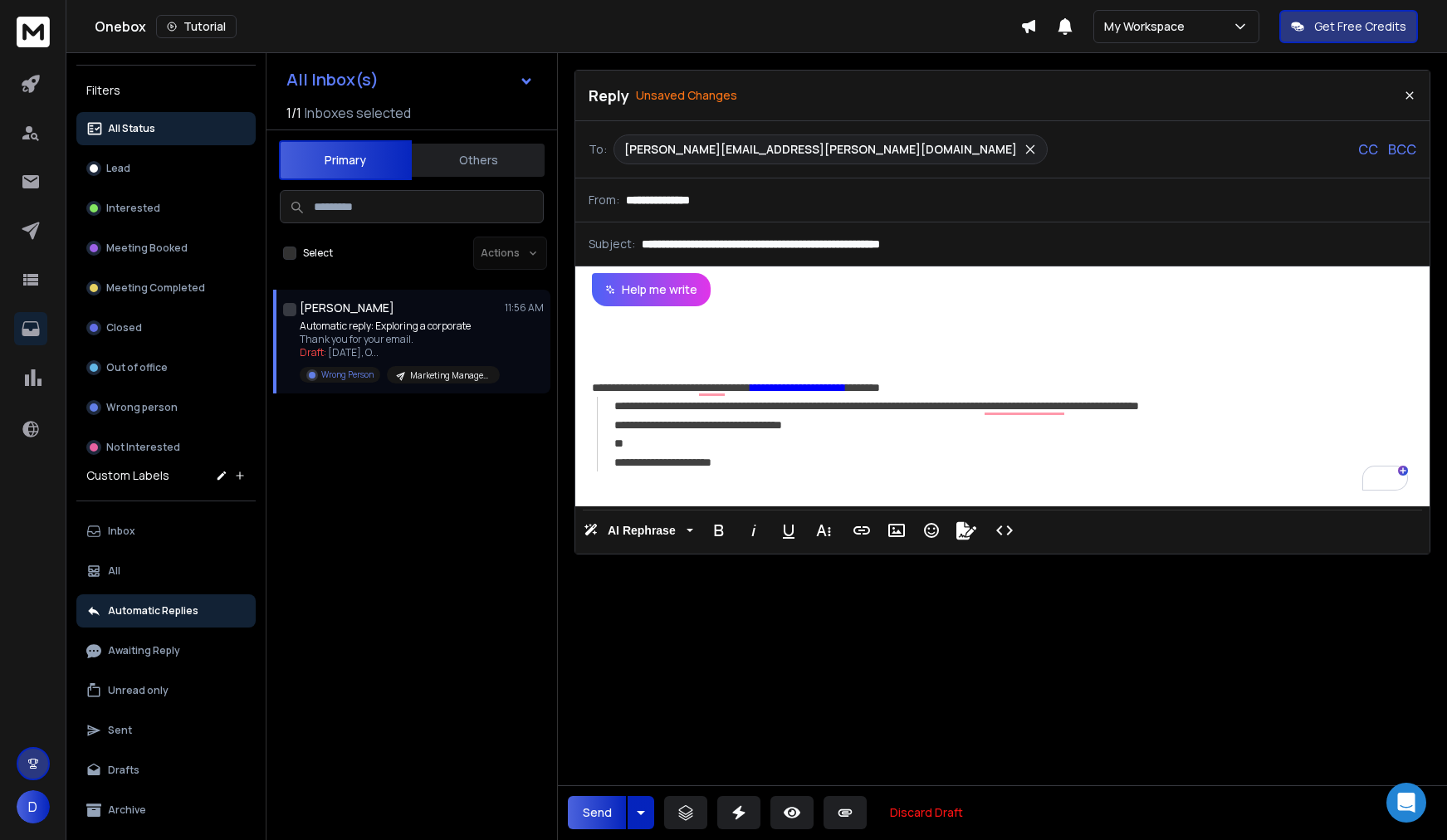
click at [1405, 99] on div "Reply Unsaved Changes" at bounding box center [1002, 95] width 854 height 50
click at [1405, 99] on div "Reply Saving Draft" at bounding box center [1002, 95] width 854 height 50
click at [1403, 99] on icon at bounding box center [1409, 95] width 13 height 13
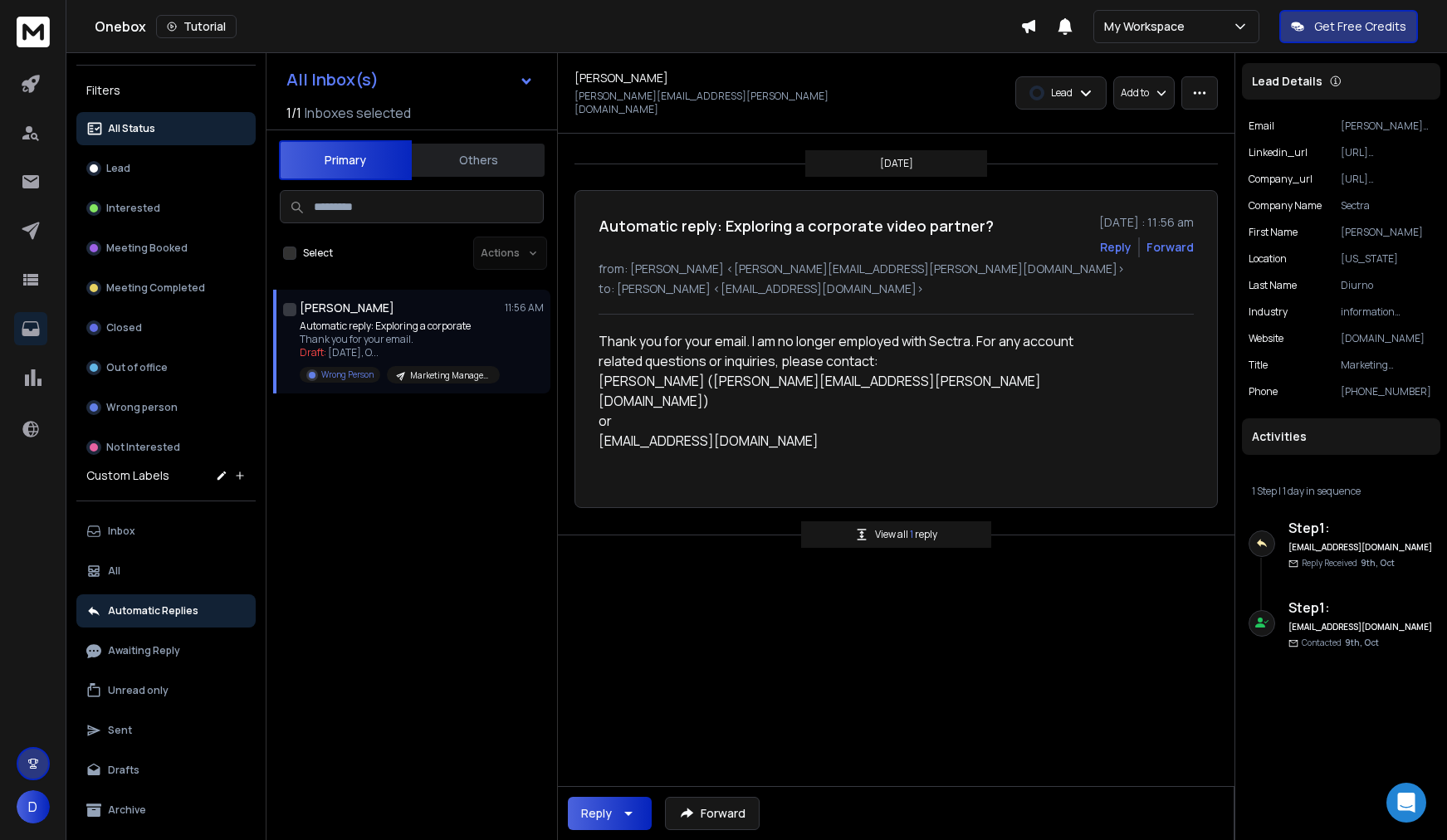
click at [823, 694] on div "[DATE] Automatic reply: Exploring a corporate video partner? [DATE] : 11:56 am …" at bounding box center [897, 422] width 676 height 543
click at [431, 325] on p "Automatic reply: Exploring a corporate" at bounding box center [399, 325] width 199 height 13
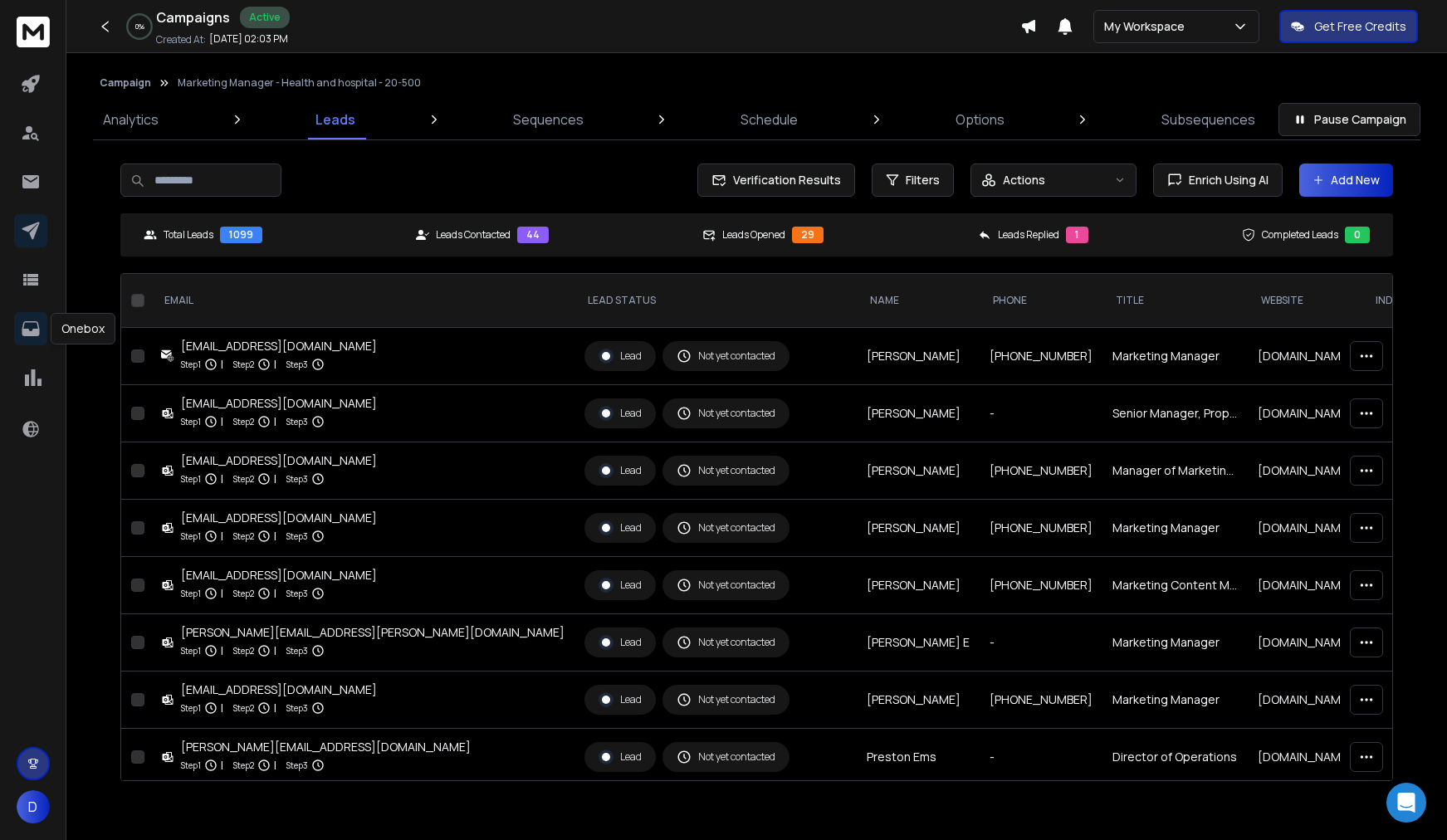
click at [38, 332] on icon at bounding box center [31, 328] width 18 height 15
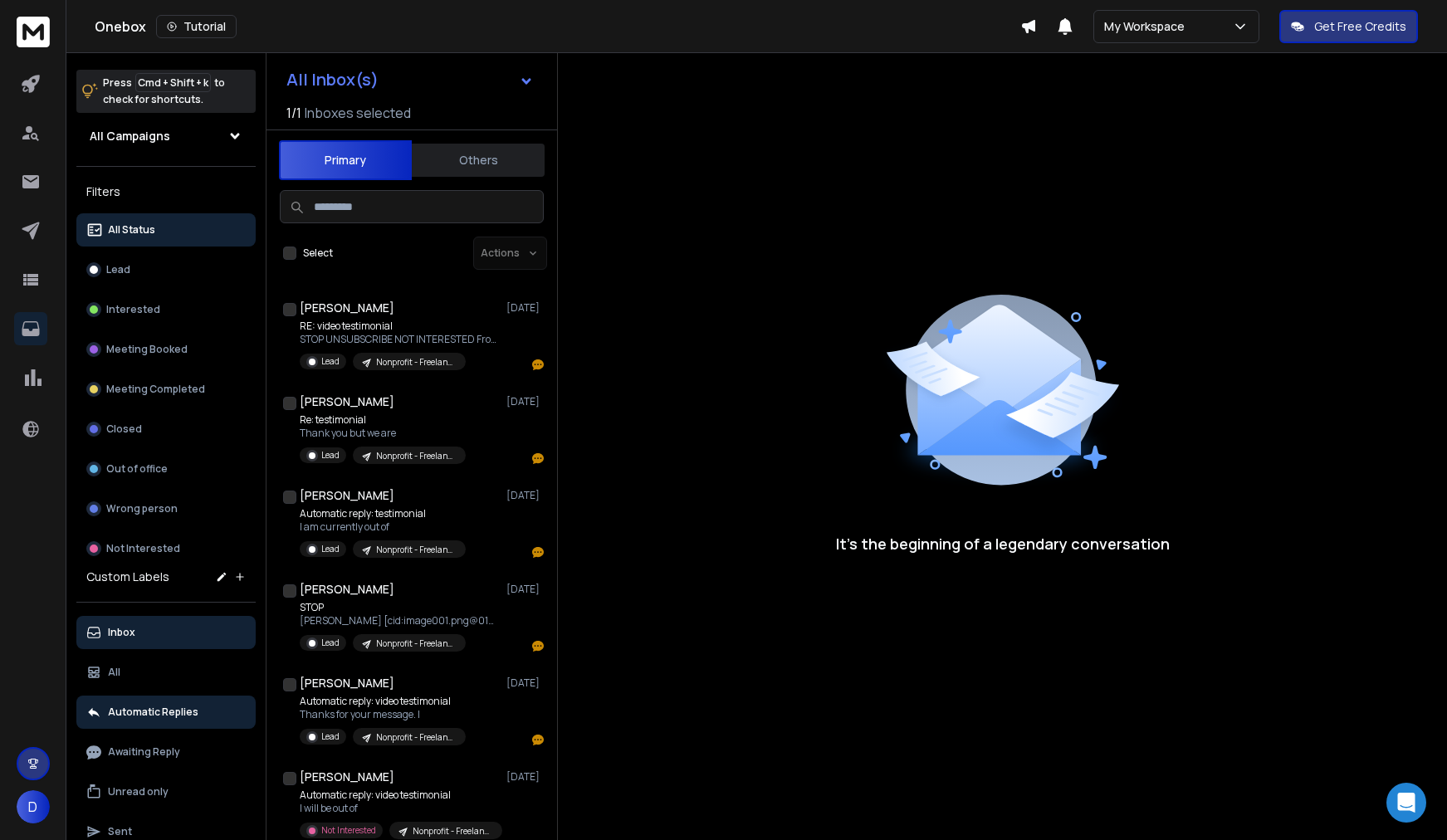
click at [154, 717] on p "Automatic Replies" at bounding box center [153, 712] width 90 height 13
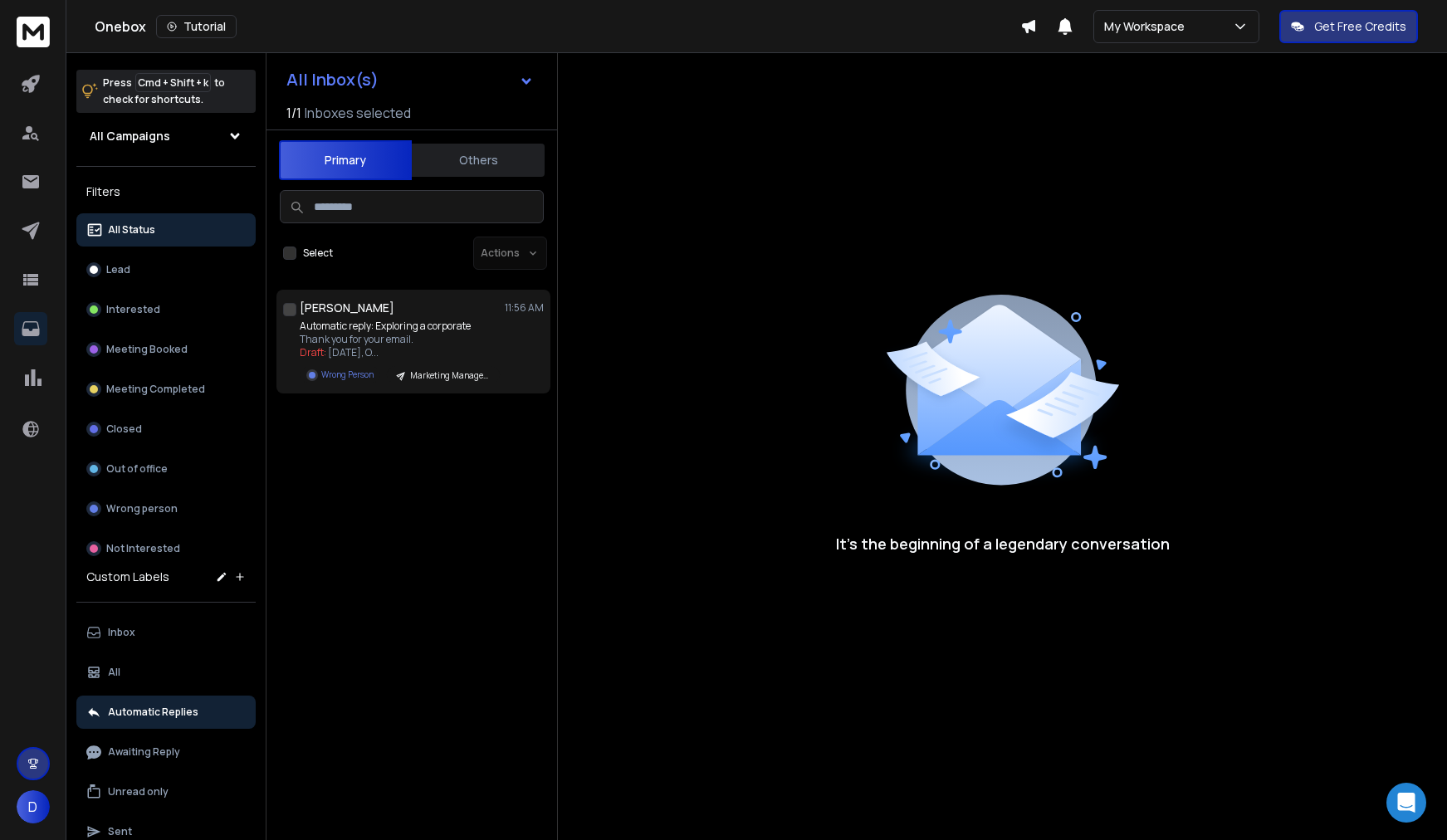
click at [417, 329] on p "Automatic reply: Exploring a corporate" at bounding box center [399, 325] width 199 height 13
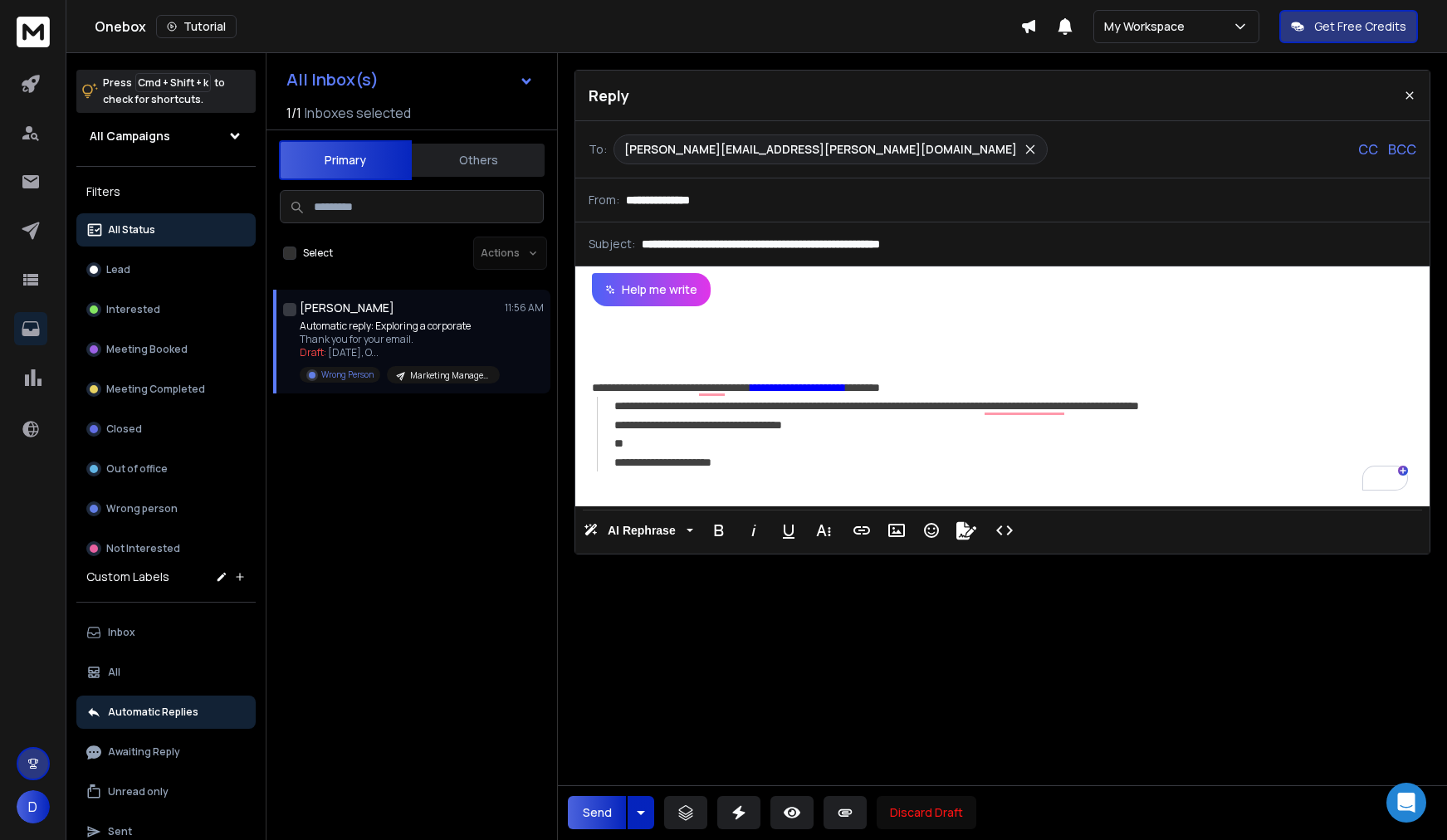
click at [941, 827] on button "Discard Draft" at bounding box center [926, 812] width 99 height 33
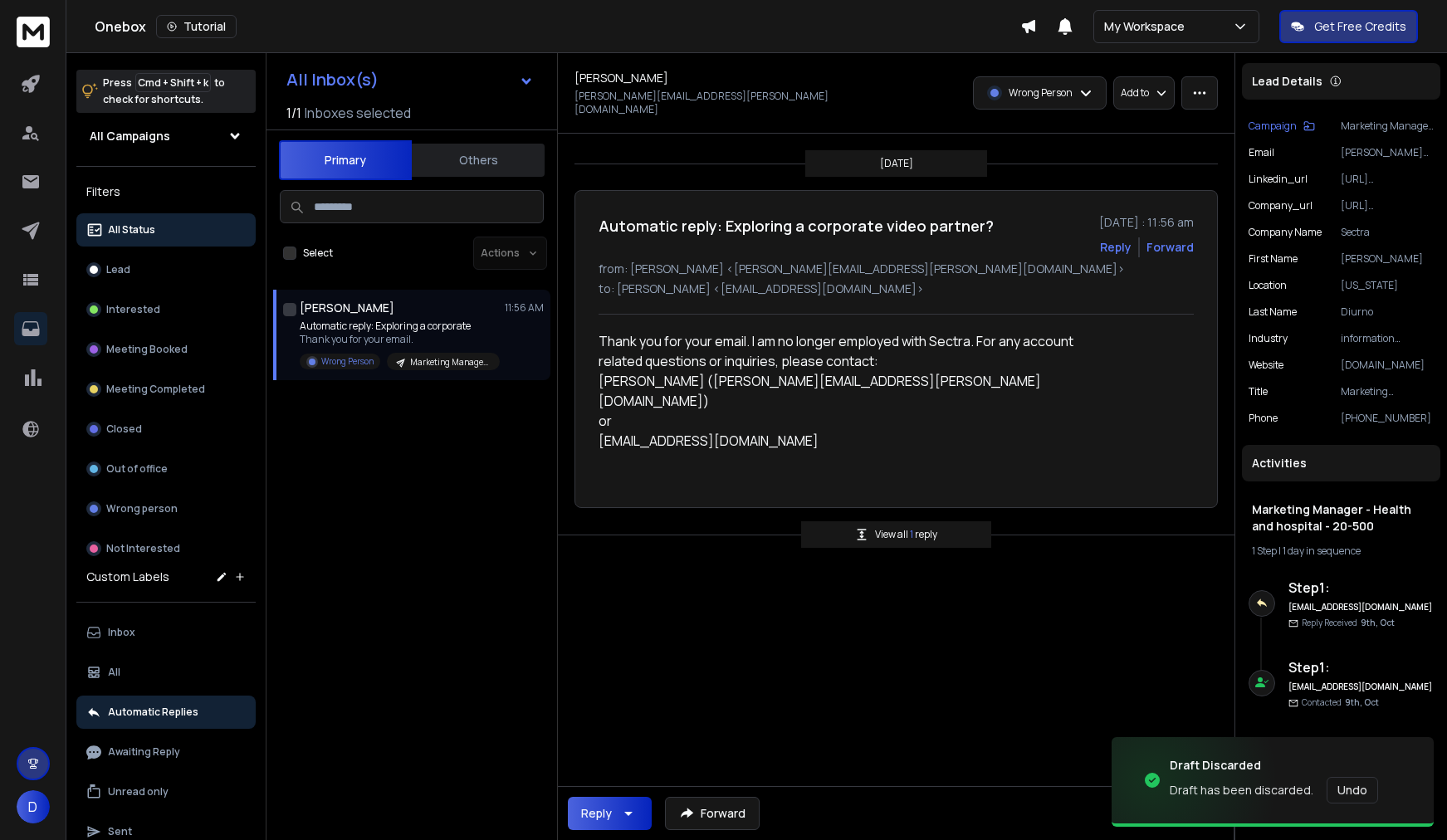
click at [935, 814] on div "Reply Forward" at bounding box center [897, 813] width 676 height 54
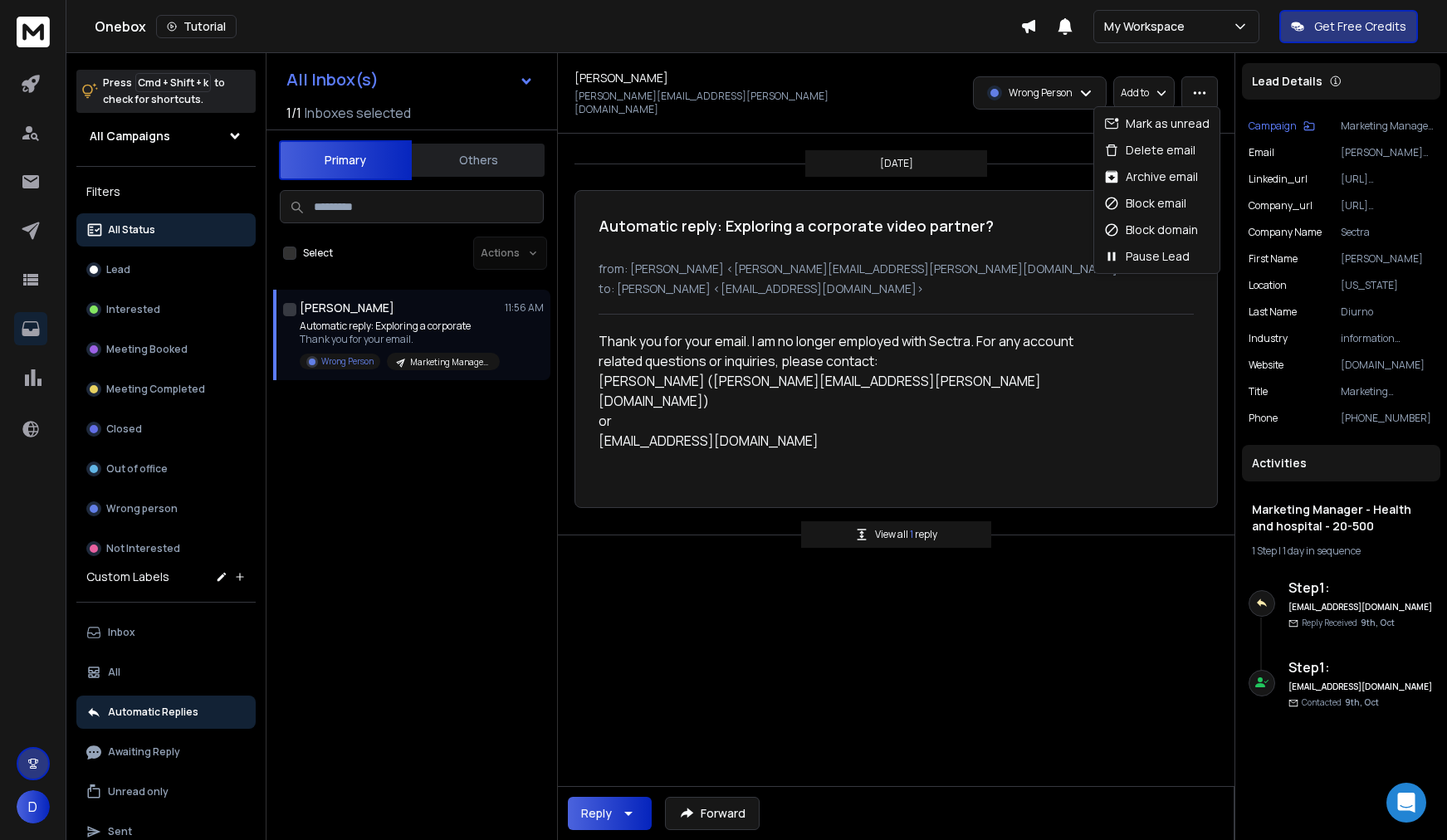
click at [1203, 87] on icon "button" at bounding box center [1199, 92] width 15 height 15
click at [1058, 151] on div "[DATE]" at bounding box center [896, 164] width 644 height 27
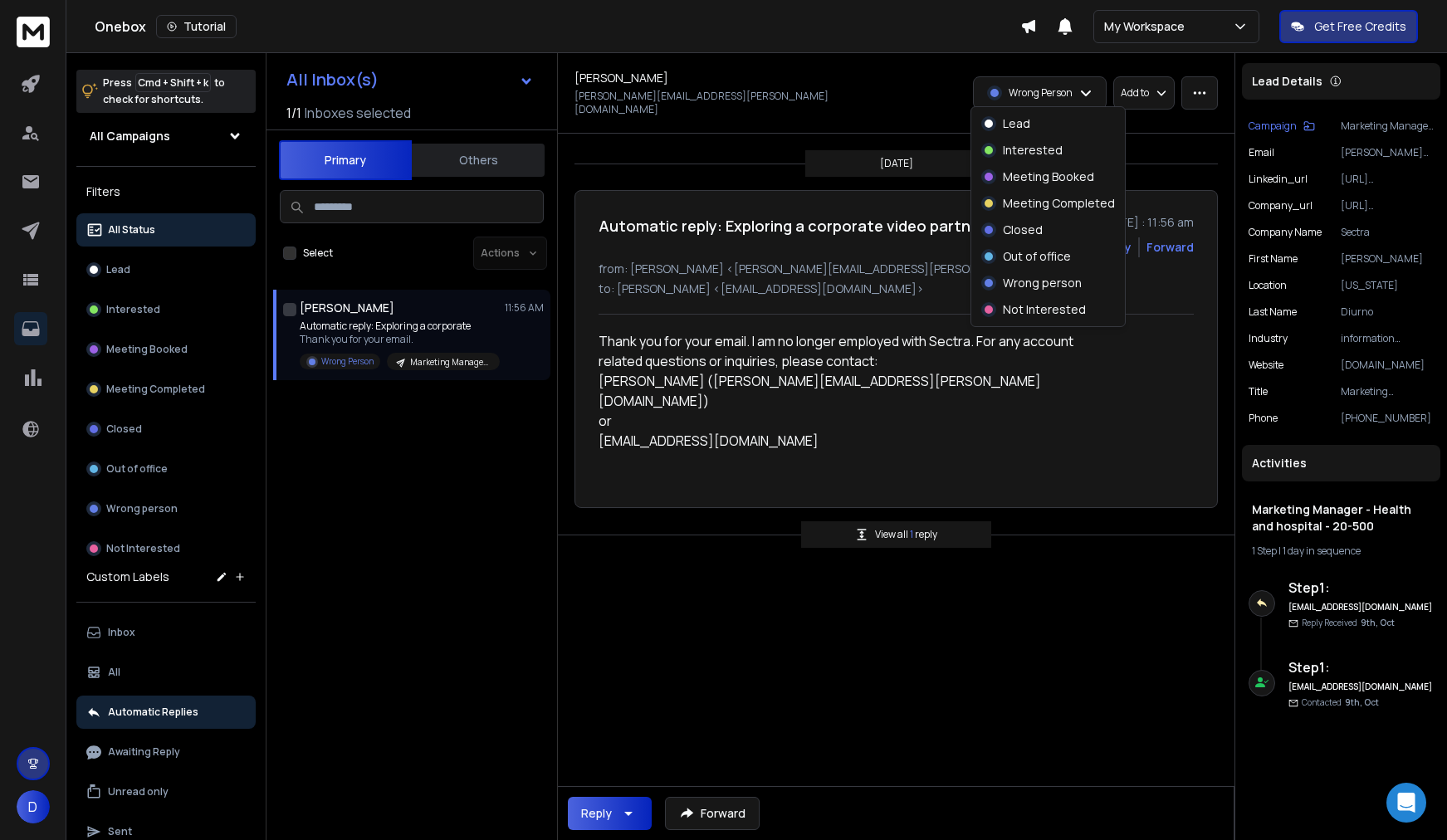
click at [1079, 89] on icon at bounding box center [1085, 92] width 13 height 13
click at [1146, 126] on div "[PERSON_NAME] Kelly Diurno [EMAIL_ADDRESS][PERSON_NAME][DOMAIN_NAME] Wrong Pers…" at bounding box center [897, 473] width 676 height 840
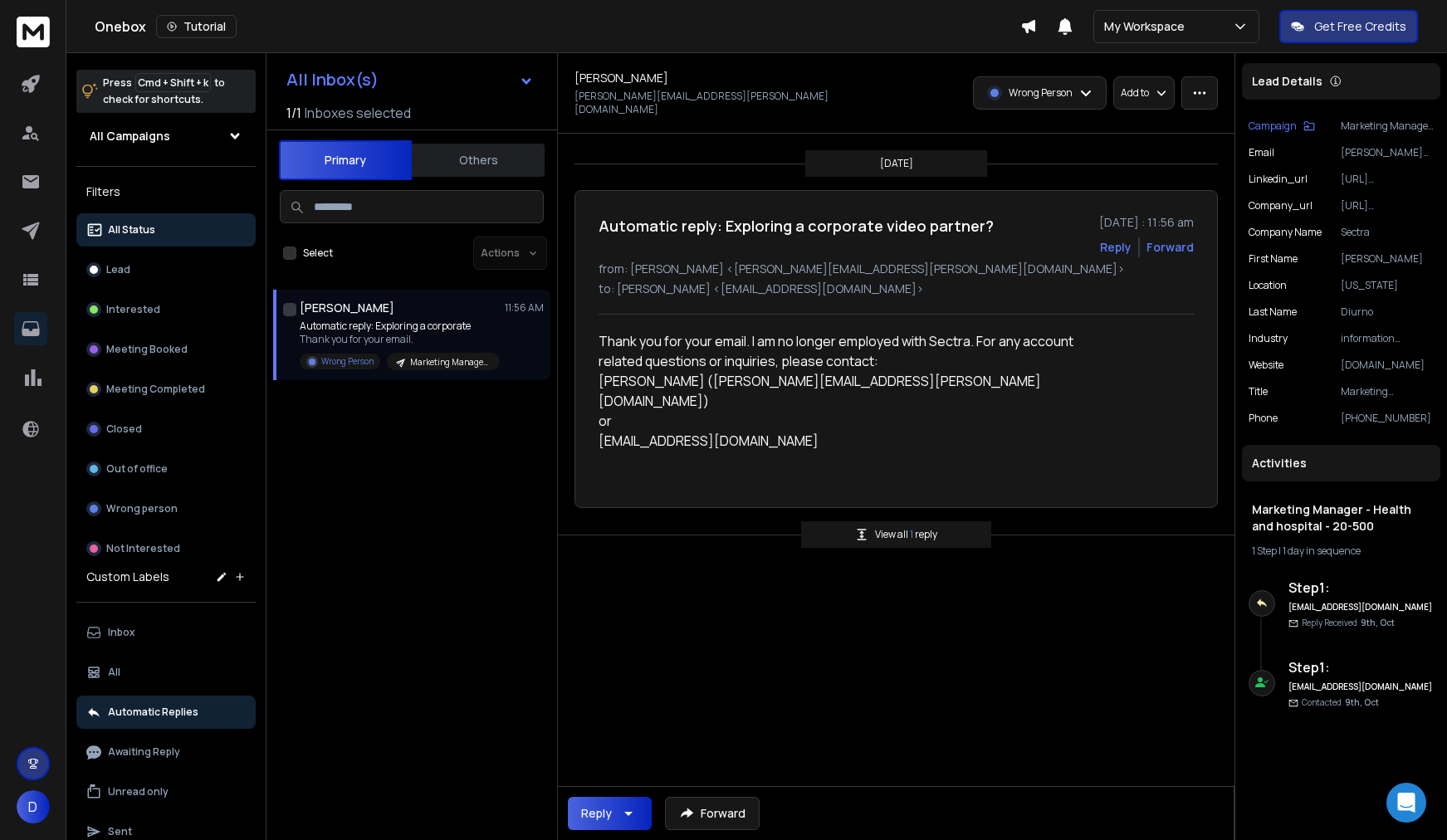
click at [1143, 88] on p "Add to" at bounding box center [1135, 92] width 28 height 13
click at [1072, 151] on div "[DATE]" at bounding box center [896, 164] width 644 height 27
click at [1211, 88] on button "button" at bounding box center [1199, 92] width 37 height 33
click at [1170, 253] on div "Pause Lead" at bounding box center [1146, 256] width 85 height 17
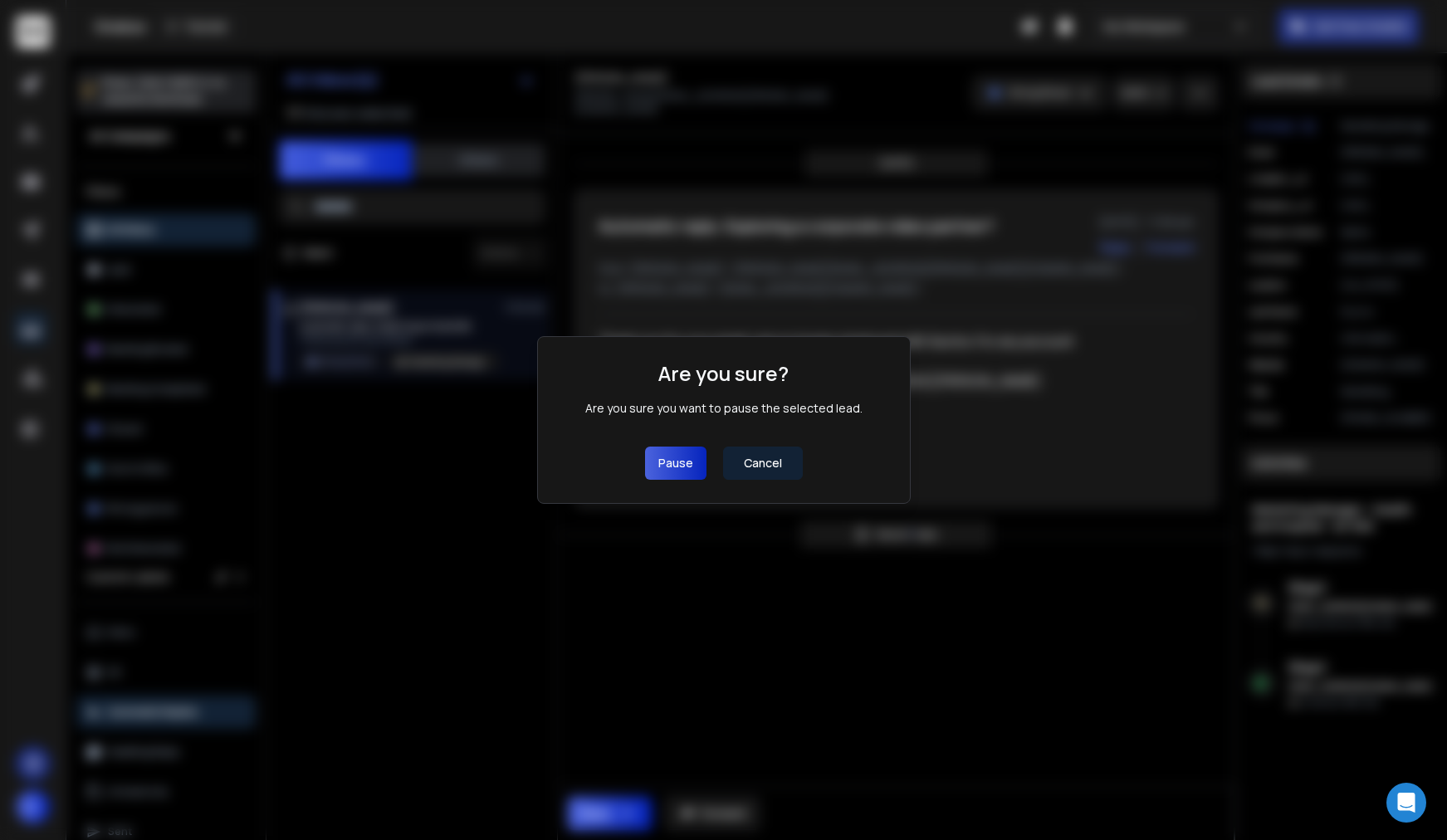
click at [675, 469] on button "Pause" at bounding box center [675, 462] width 61 height 33
